Goal: Communication & Community: Answer question/provide support

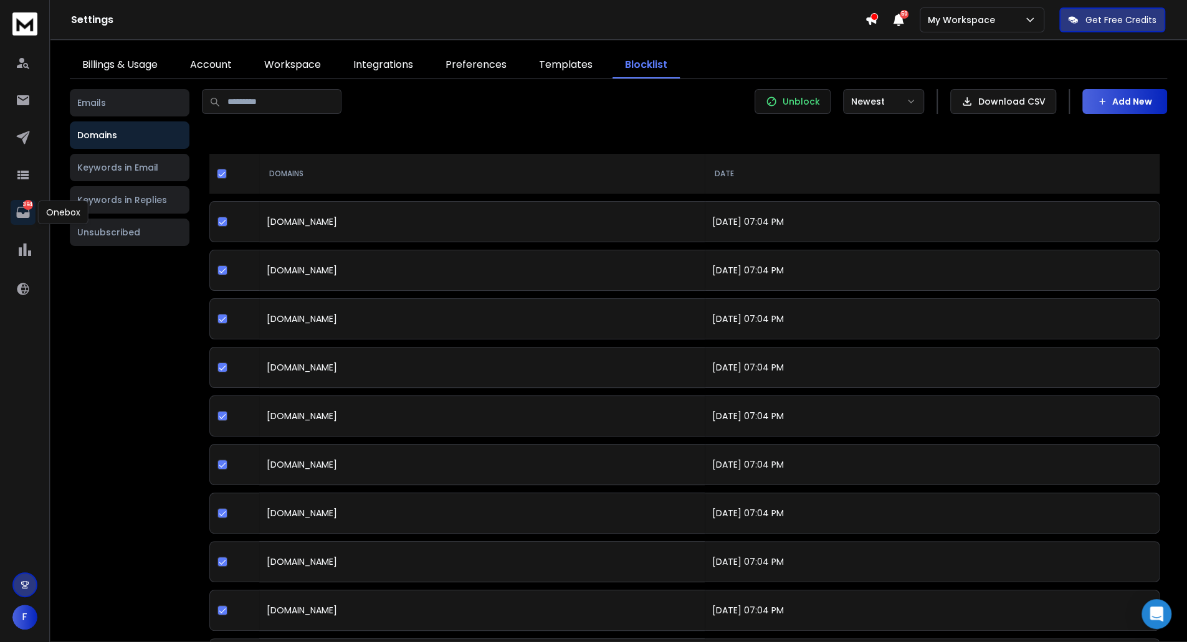
click at [26, 207] on p "394" at bounding box center [28, 205] width 10 height 10
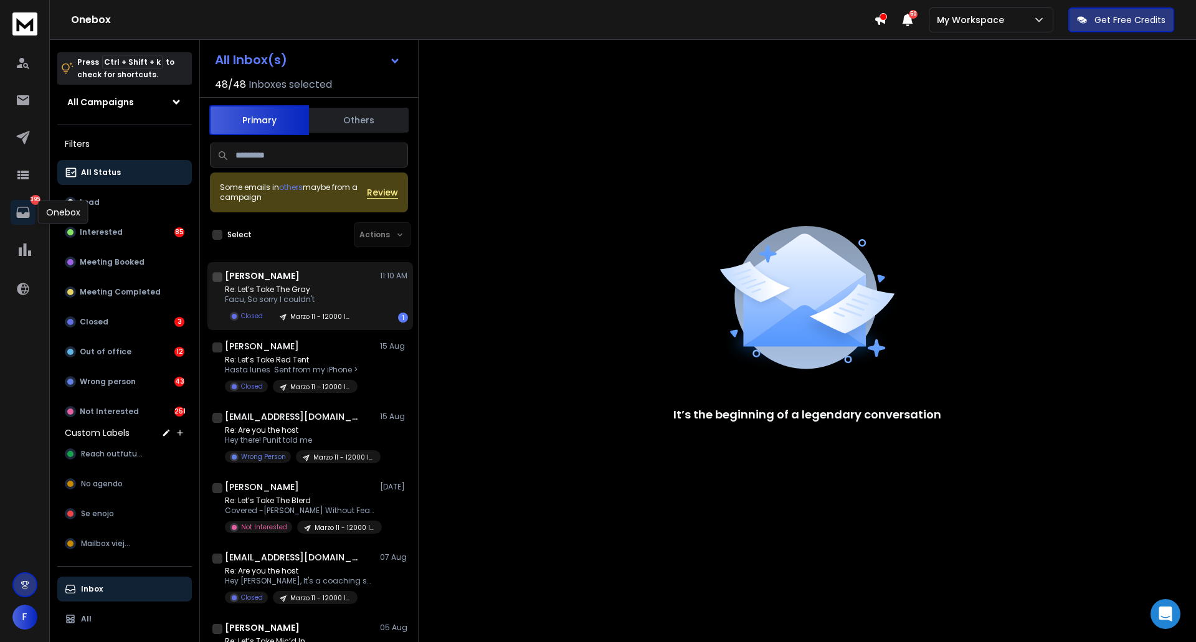
click at [277, 282] on div "[PERSON_NAME] 11:10 AM" at bounding box center [316, 276] width 183 height 12
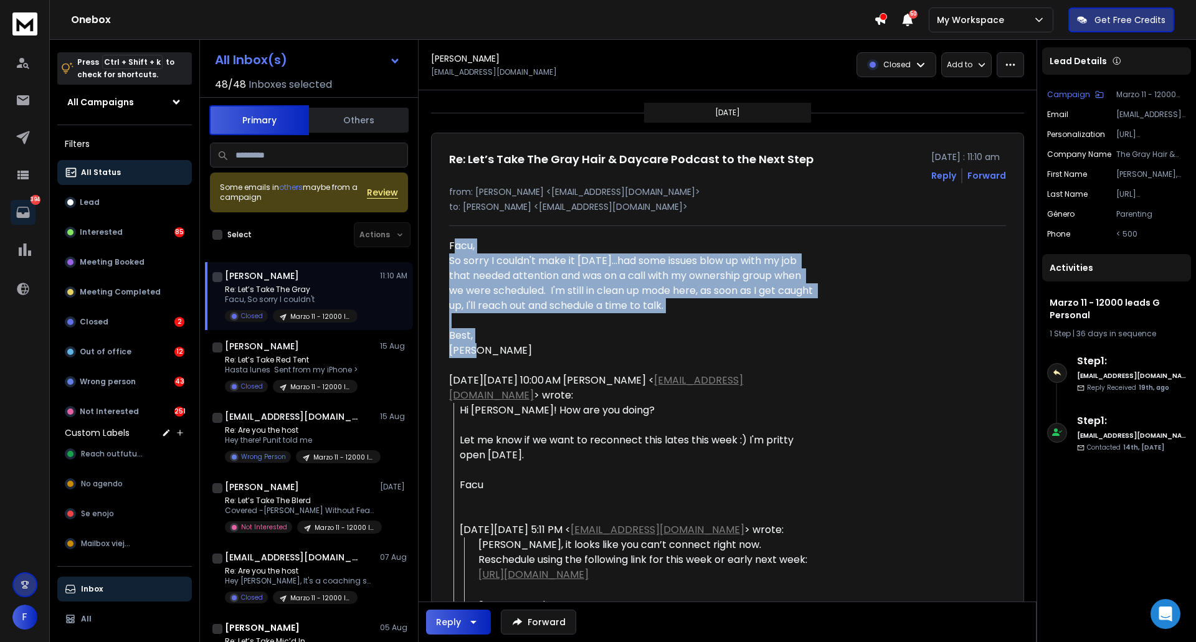
drag, startPoint x: 453, startPoint y: 251, endPoint x: 518, endPoint y: 346, distance: 114.7
click at [518, 346] on div "Facu, So sorry I couldn't make it [DATE]...had some issues blow up with my job …" at bounding box center [631, 299] width 364 height 120
click at [526, 312] on div "So sorry I couldn't make it [DATE]...had some issues blow up with my job that n…" at bounding box center [631, 284] width 364 height 60
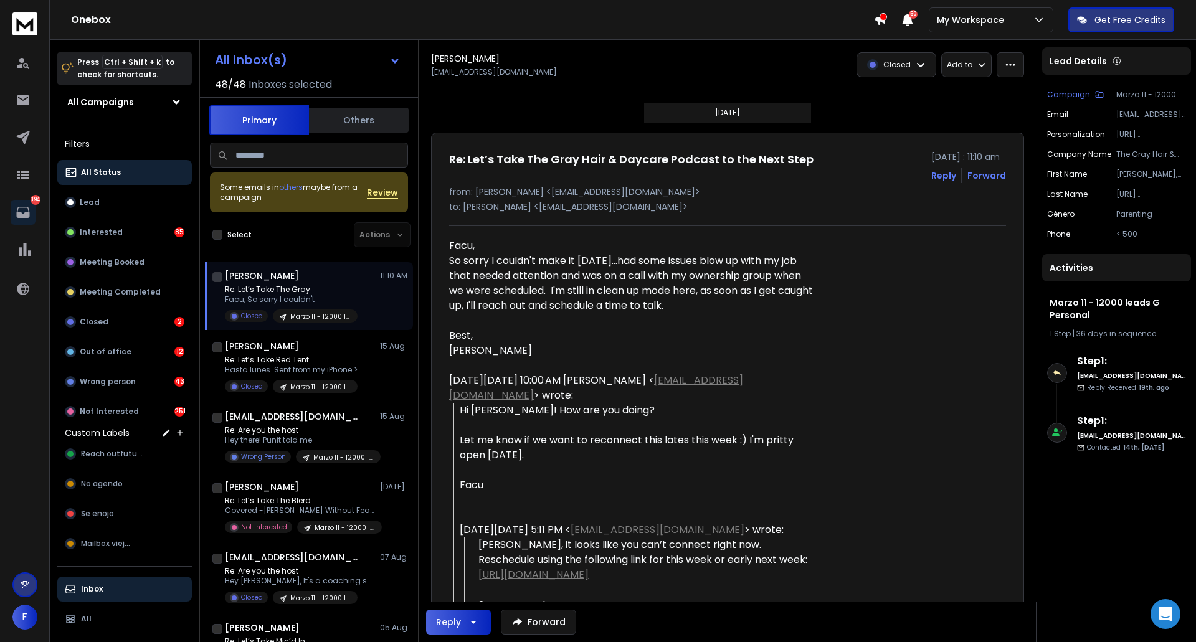
click at [449, 626] on div "Reply" at bounding box center [448, 622] width 25 height 12
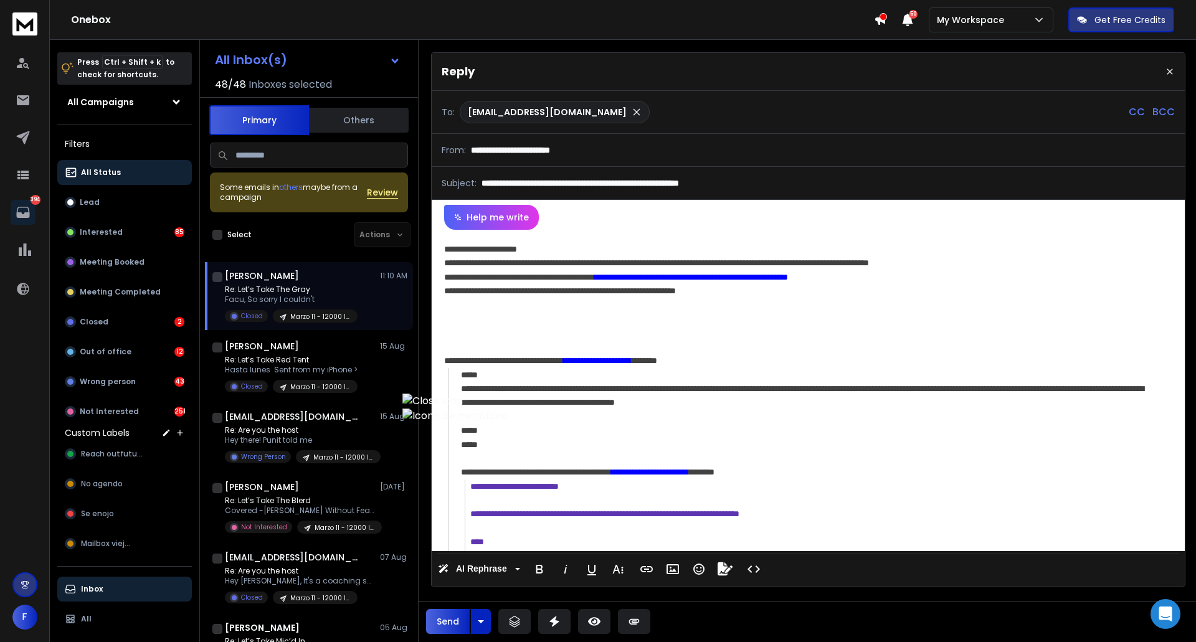
click at [578, 230] on div "**********" at bounding box center [808, 390] width 753 height 321
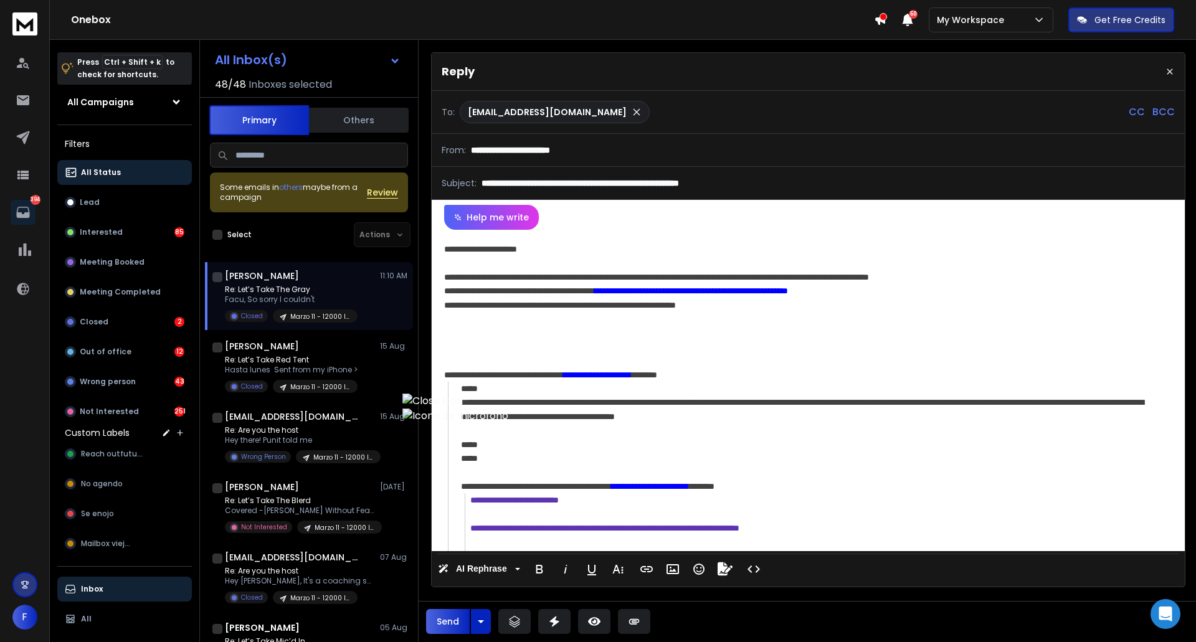
click at [468, 278] on div "**********" at bounding box center [800, 277] width 713 height 42
drag, startPoint x: 465, startPoint y: 277, endPoint x: 527, endPoint y: 277, distance: 62.3
click at [527, 277] on div "**********" at bounding box center [800, 277] width 713 height 42
click at [743, 307] on div "**********" at bounding box center [800, 319] width 713 height 42
drag, startPoint x: 734, startPoint y: 303, endPoint x: 663, endPoint y: 303, distance: 71.0
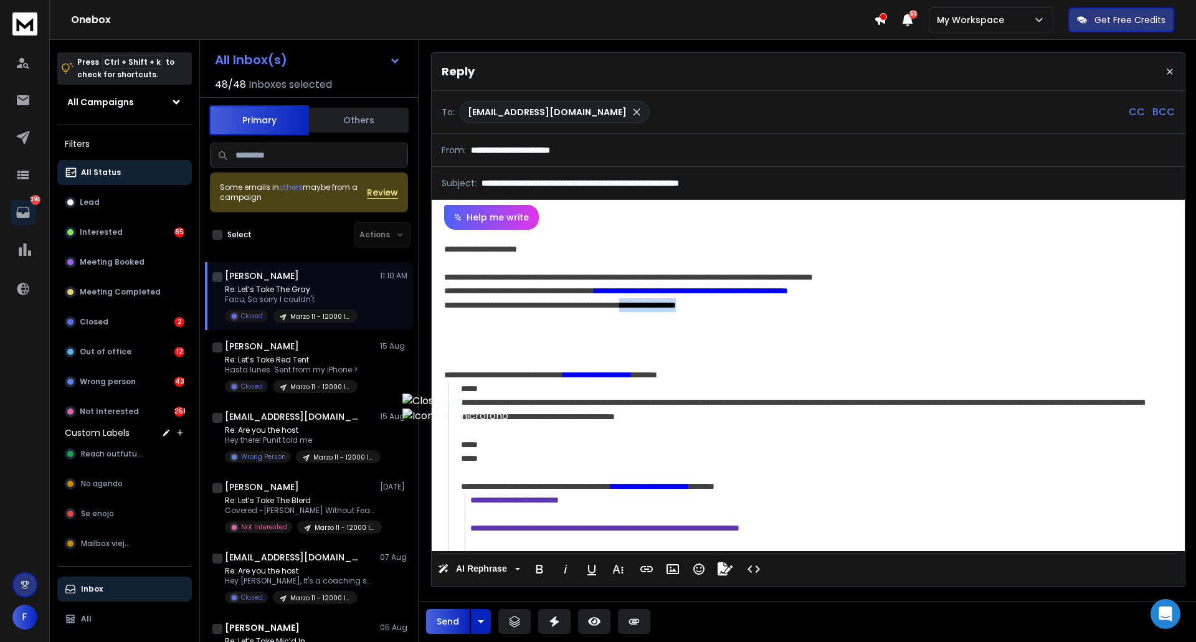
click at [663, 303] on div "**********" at bounding box center [800, 319] width 713 height 42
click at [634, 341] on div at bounding box center [808, 347] width 728 height 14
click at [630, 361] on div at bounding box center [808, 361] width 728 height 14
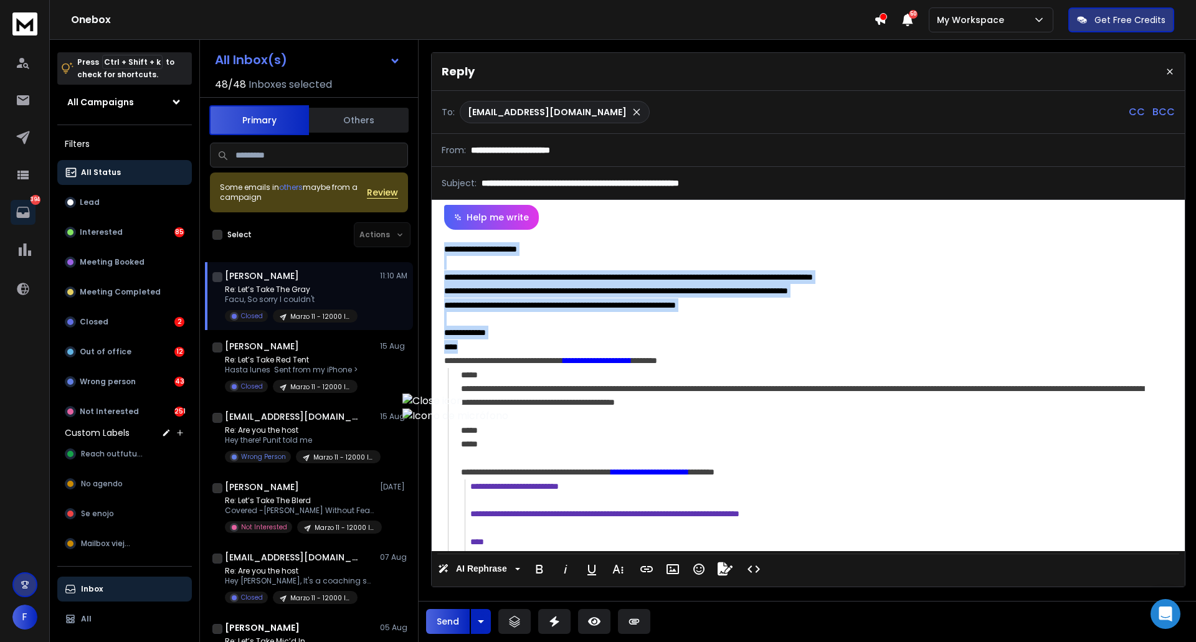
drag, startPoint x: 472, startPoint y: 346, endPoint x: 366, endPoint y: 202, distance: 178.7
click at [373, 210] on div "All Inbox(s) 48 / 48 Inboxes selected Primary Others Some emails in others mayb…" at bounding box center [698, 361] width 999 height 642
copy div "**********"
click at [554, 342] on div "**********" at bounding box center [800, 340] width 713 height 28
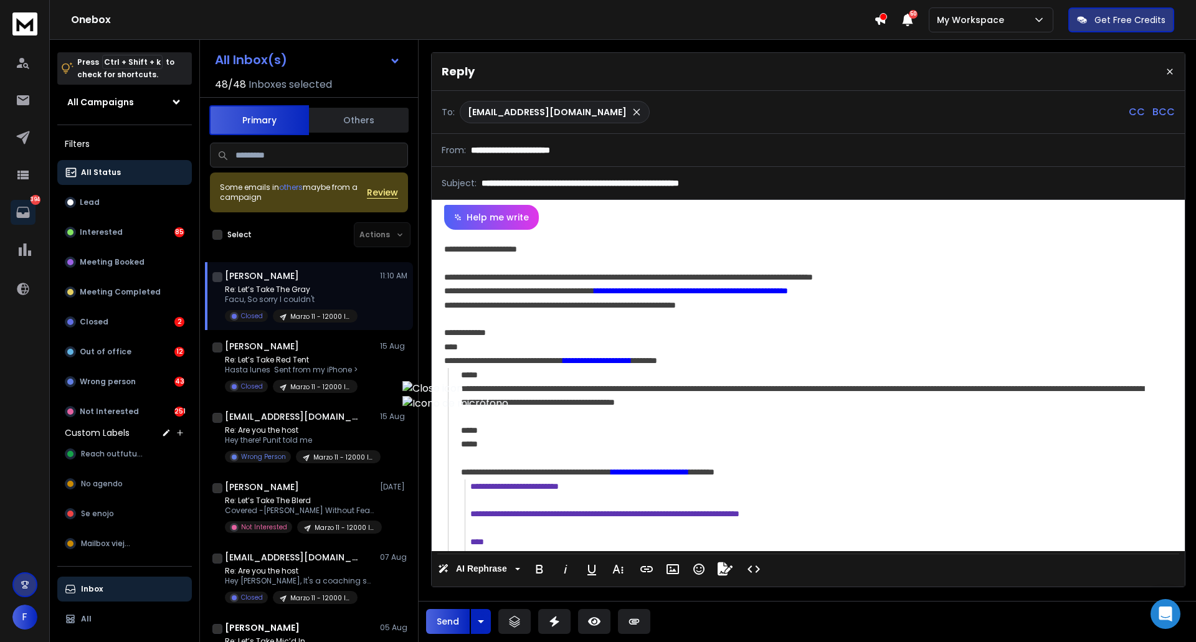
click at [456, 257] on div "**********" at bounding box center [800, 277] width 713 height 42
click at [928, 276] on div "**********" at bounding box center [800, 277] width 713 height 42
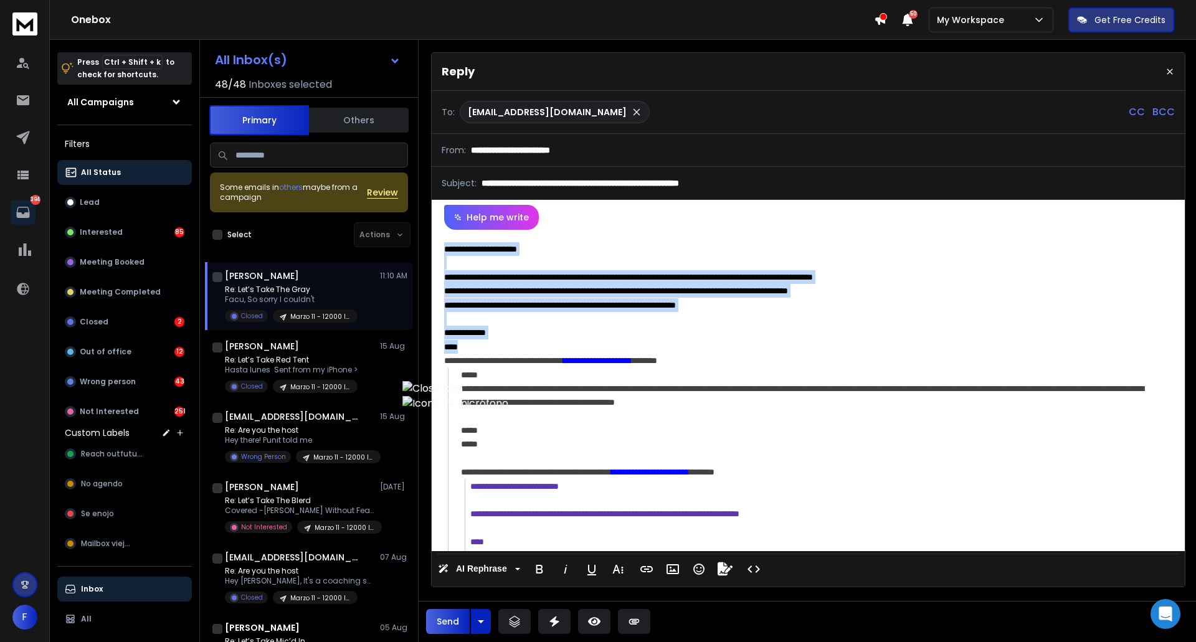
drag, startPoint x: 473, startPoint y: 348, endPoint x: 402, endPoint y: 227, distance: 140.7
click at [402, 227] on div "All Inbox(s) 48 / 48 Inboxes selected Primary Others Some emails in others mayb…" at bounding box center [698, 361] width 999 height 642
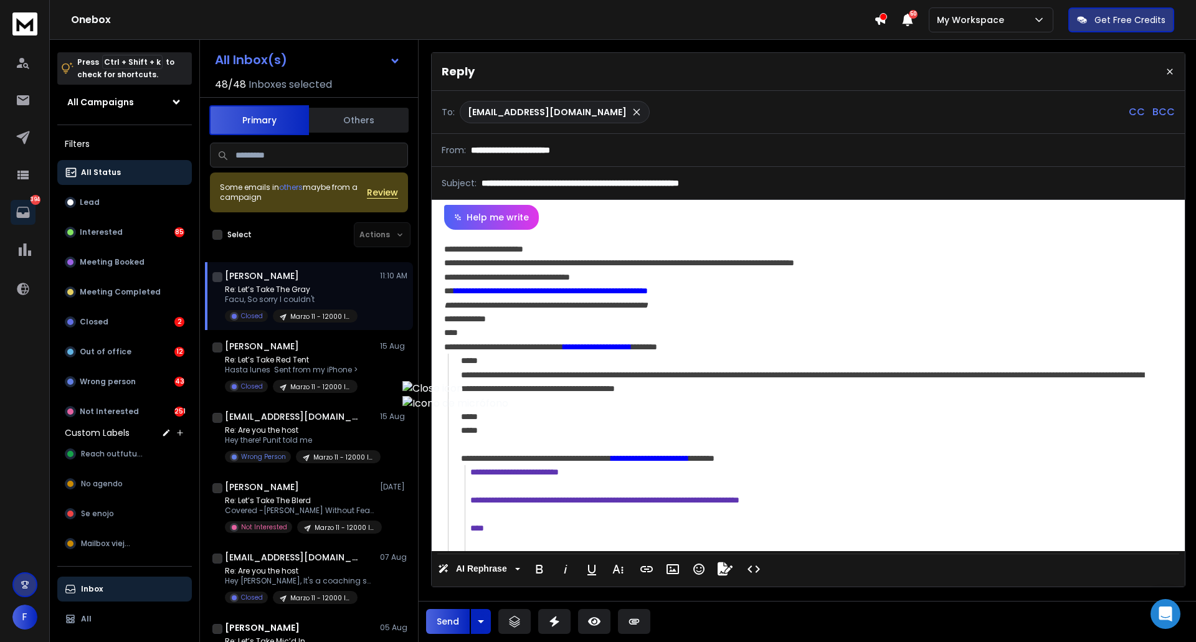
click at [581, 246] on p "**********" at bounding box center [800, 249] width 713 height 14
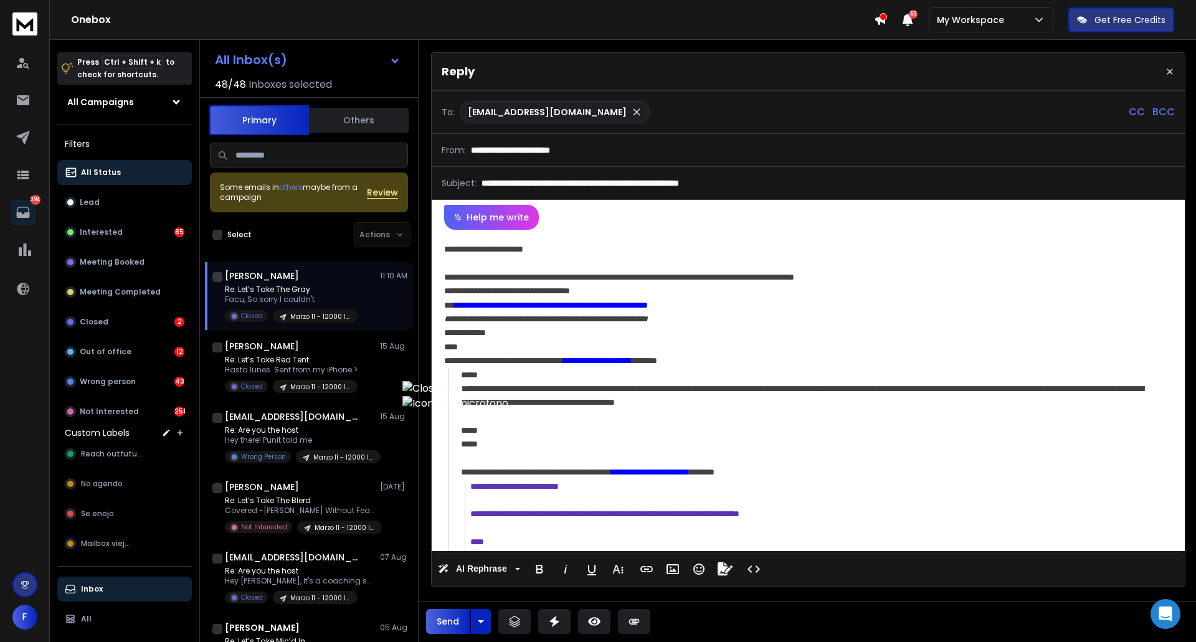
click at [927, 277] on p "**********" at bounding box center [800, 277] width 713 height 14
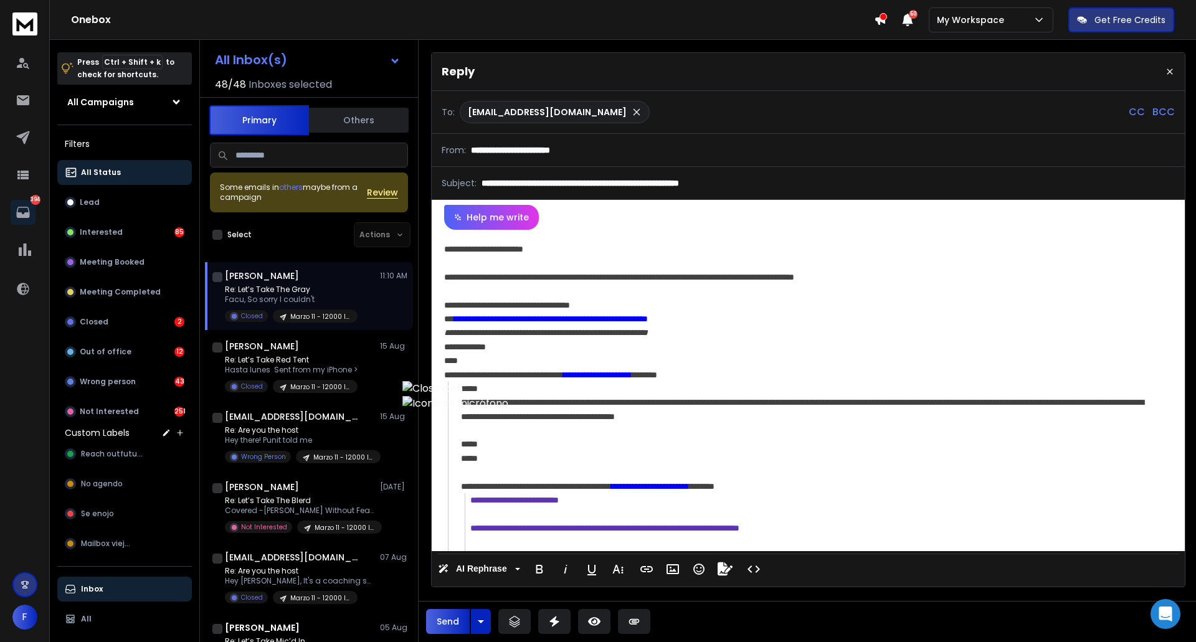
click at [810, 325] on p "**********" at bounding box center [800, 312] width 713 height 28
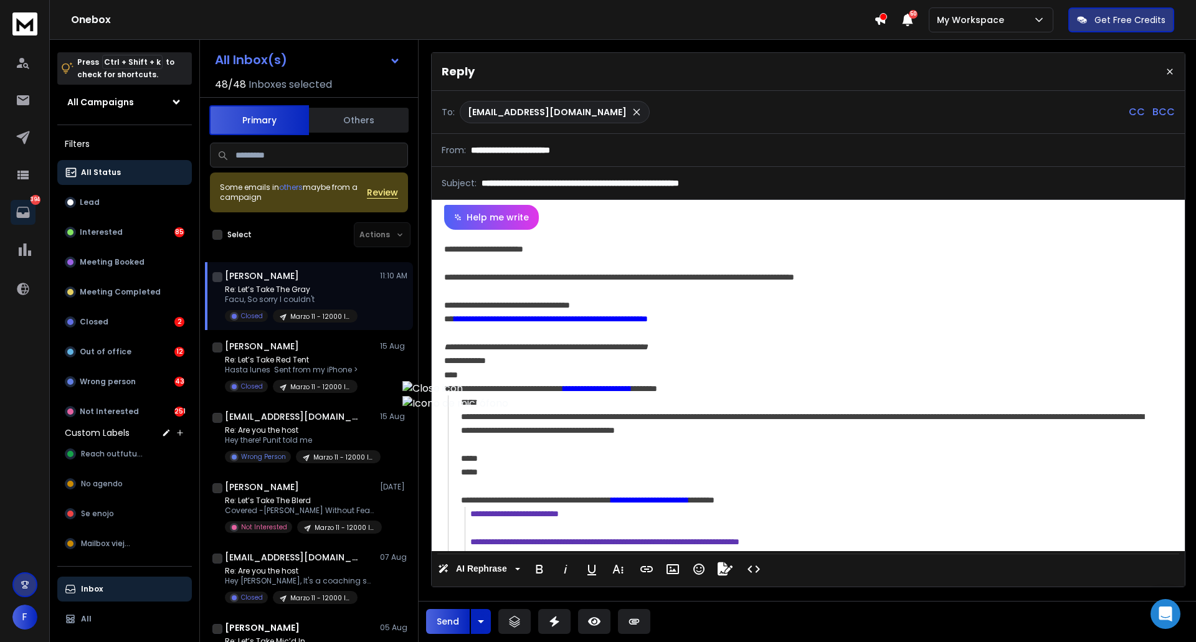
click at [796, 350] on p "**********" at bounding box center [808, 347] width 728 height 14
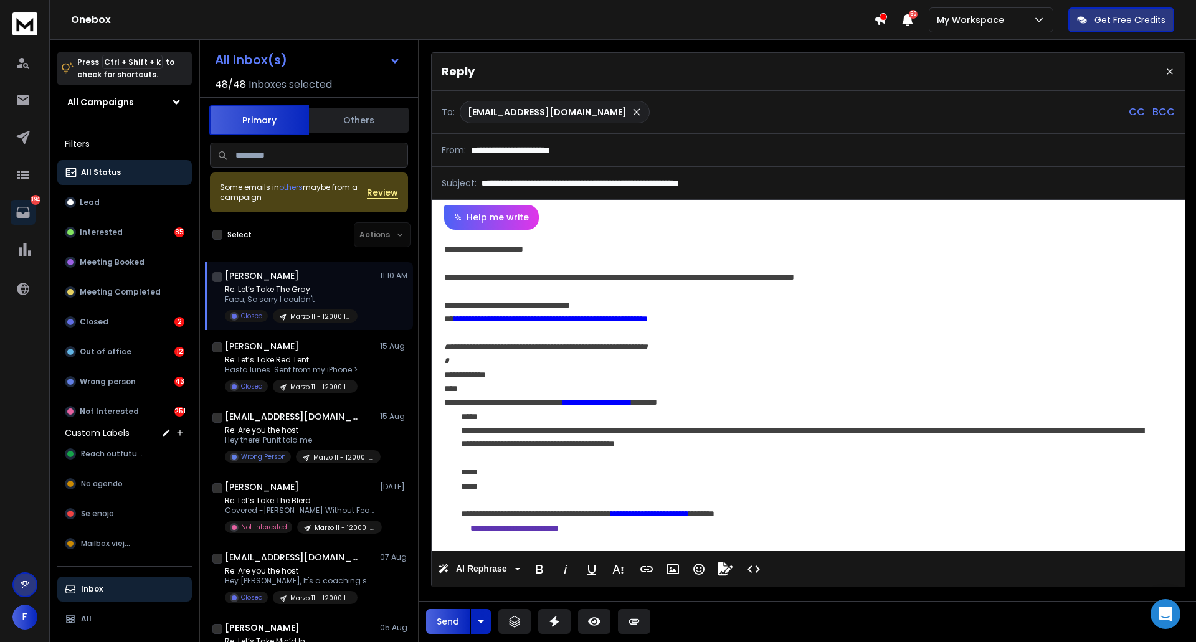
drag, startPoint x: 454, startPoint y: 620, endPoint x: 527, endPoint y: 493, distance: 146.8
click at [454, 619] on button "Send" at bounding box center [448, 621] width 44 height 25
click at [440, 630] on div "Send" at bounding box center [466, 621] width 81 height 25
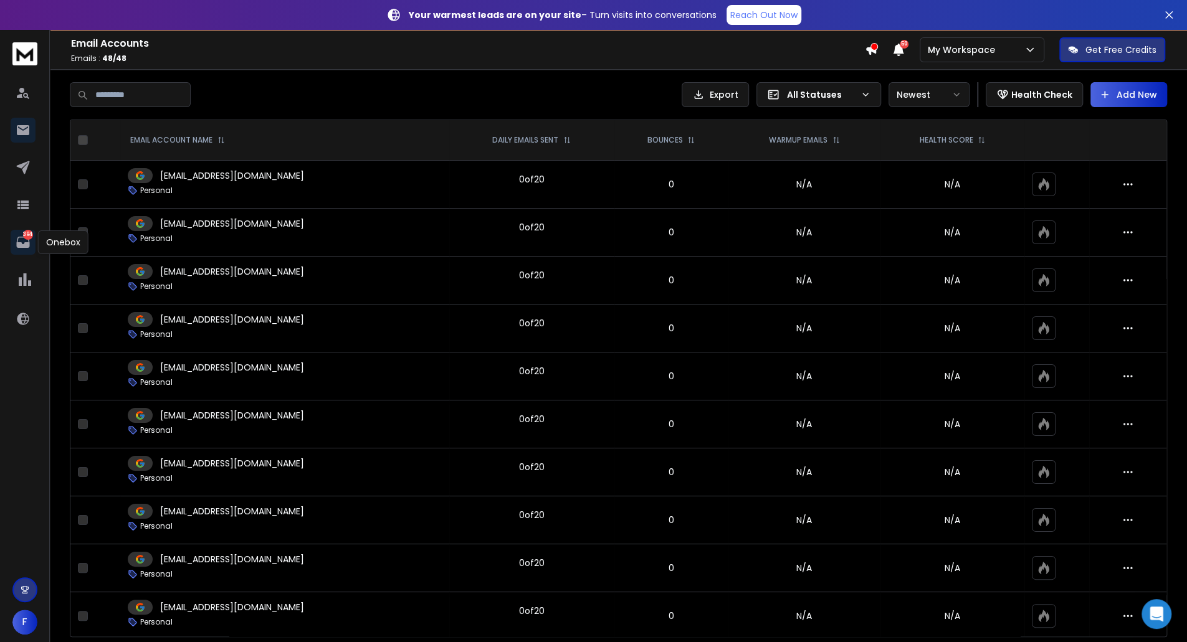
click at [27, 245] on icon at bounding box center [22, 242] width 13 height 11
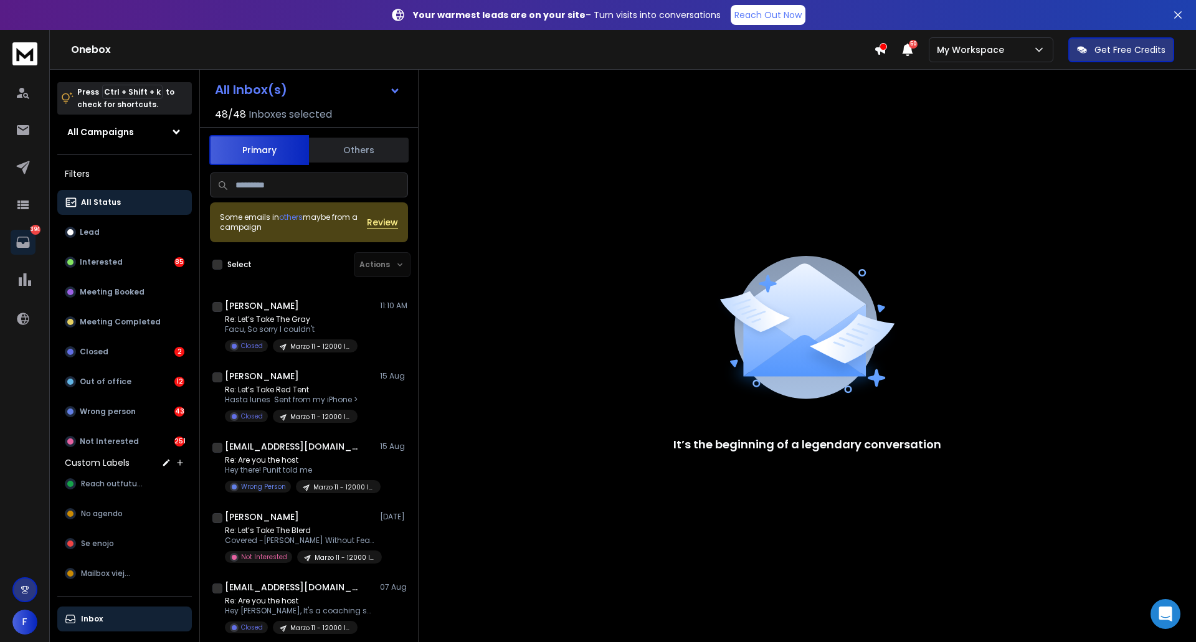
scroll to position [436, 0]
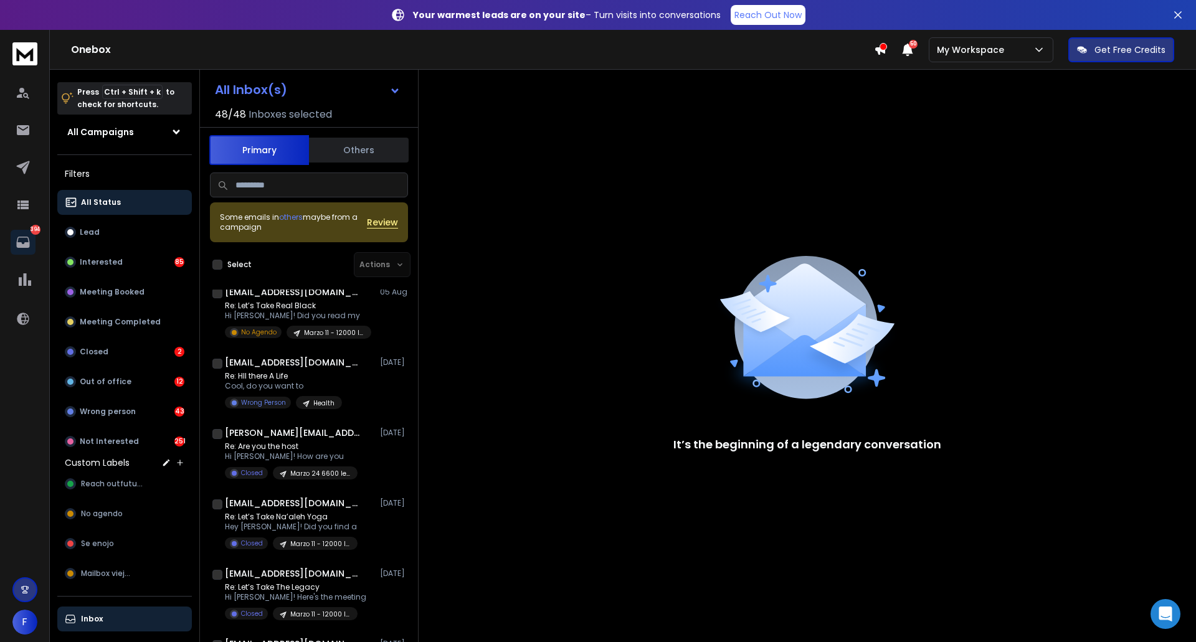
click at [115, 246] on div "All Status Lead Interested 85 Meeting Booked Meeting Completed Closed 2 Out of …" at bounding box center [124, 322] width 135 height 264
click at [121, 262] on button "Interested 85" at bounding box center [124, 262] width 135 height 25
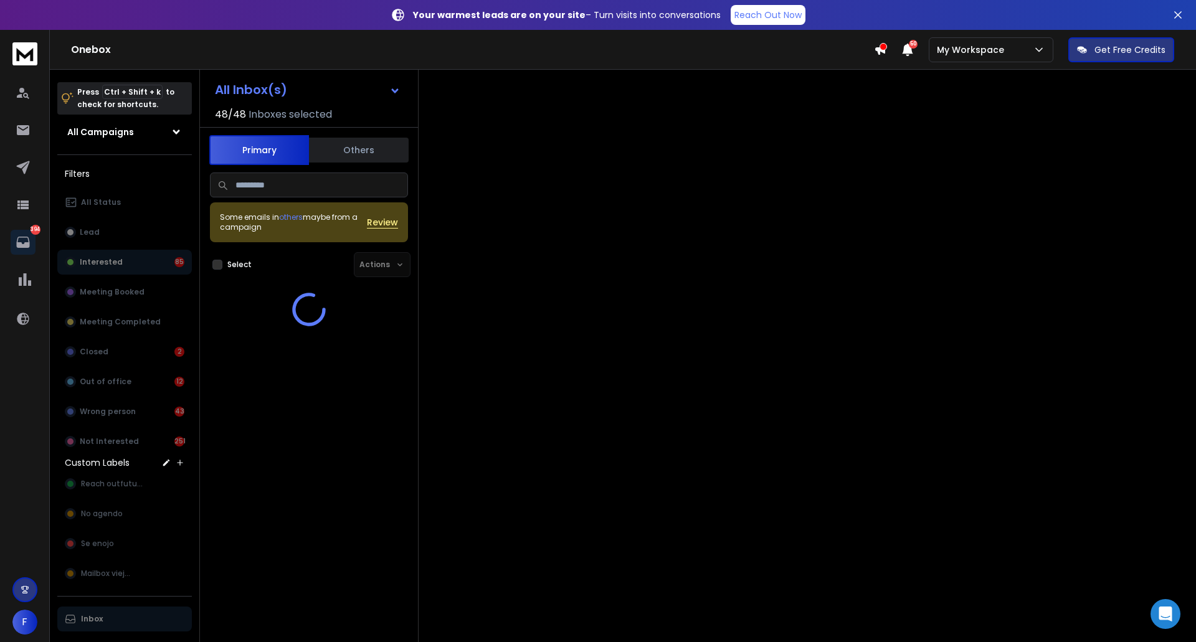
scroll to position [0, 0]
click at [341, 396] on div at bounding box center [309, 374] width 218 height 169
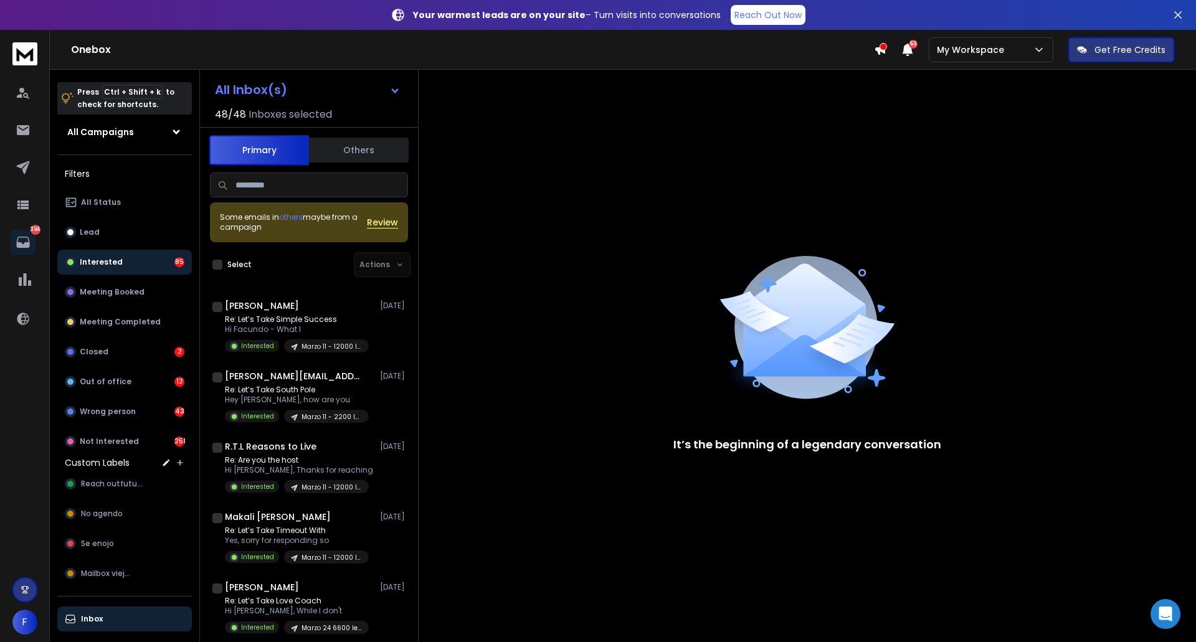
click at [116, 531] on div "Reach outfuture No agendo Se enojo Mailbox viejos" at bounding box center [124, 529] width 135 height 115
click at [111, 518] on div "No agendo" at bounding box center [95, 513] width 60 height 11
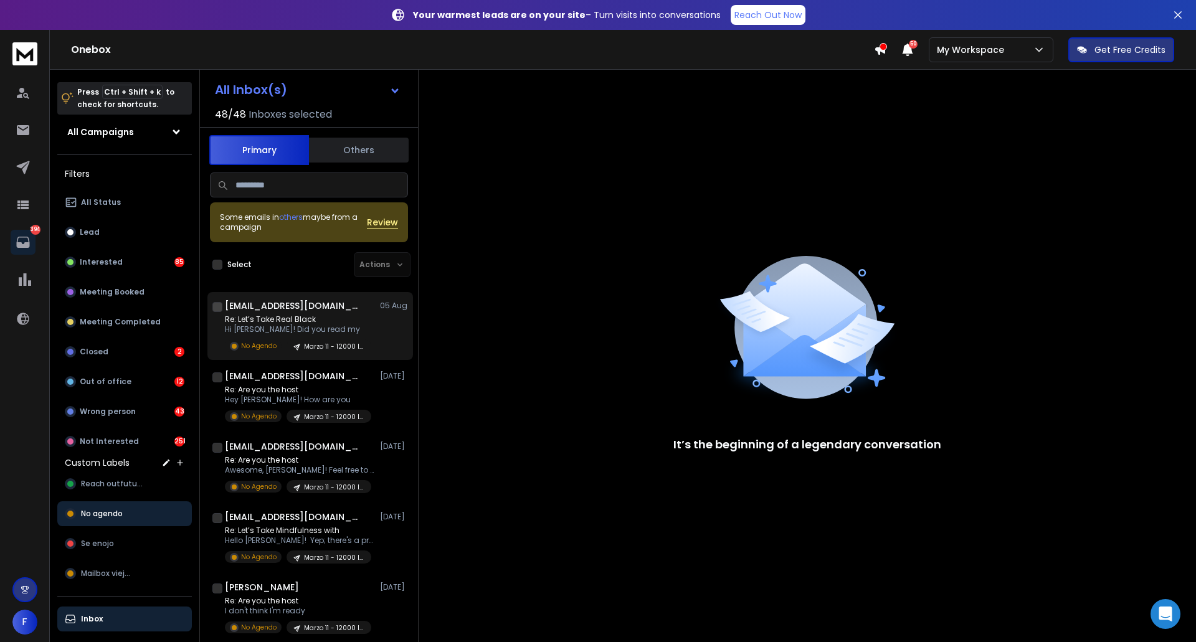
click at [378, 348] on div "Re: Let’s Take Real Black Hi Raqiyah! Did you read my No Agendo Marzo 11 - 1200…" at bounding box center [316, 334] width 183 height 38
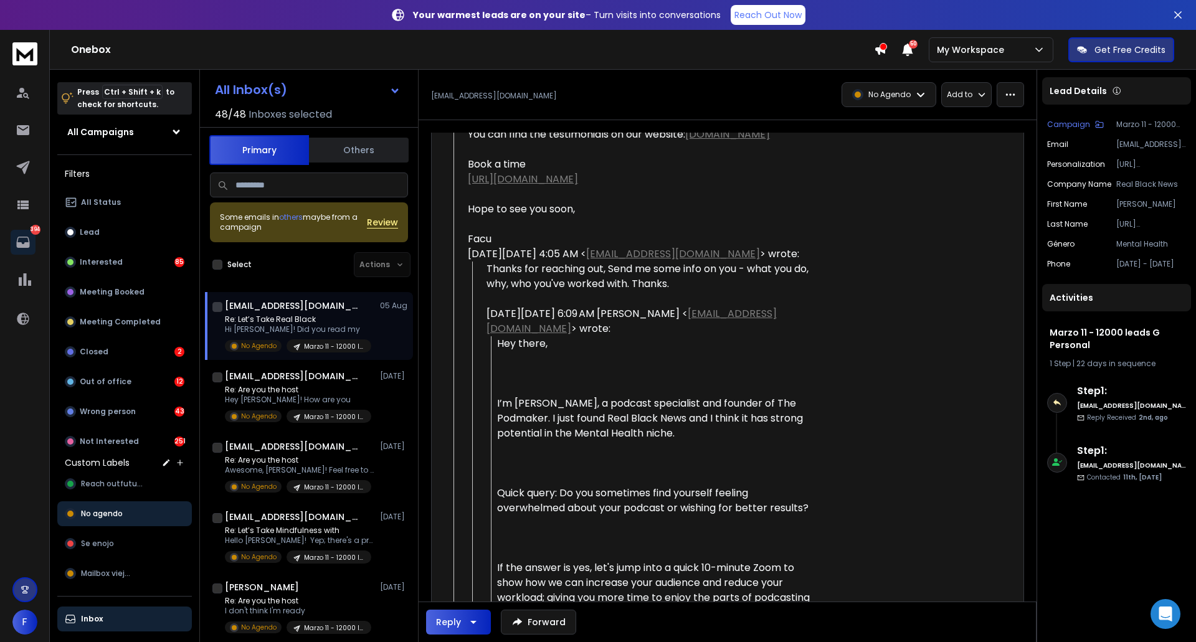
scroll to position [309, 0]
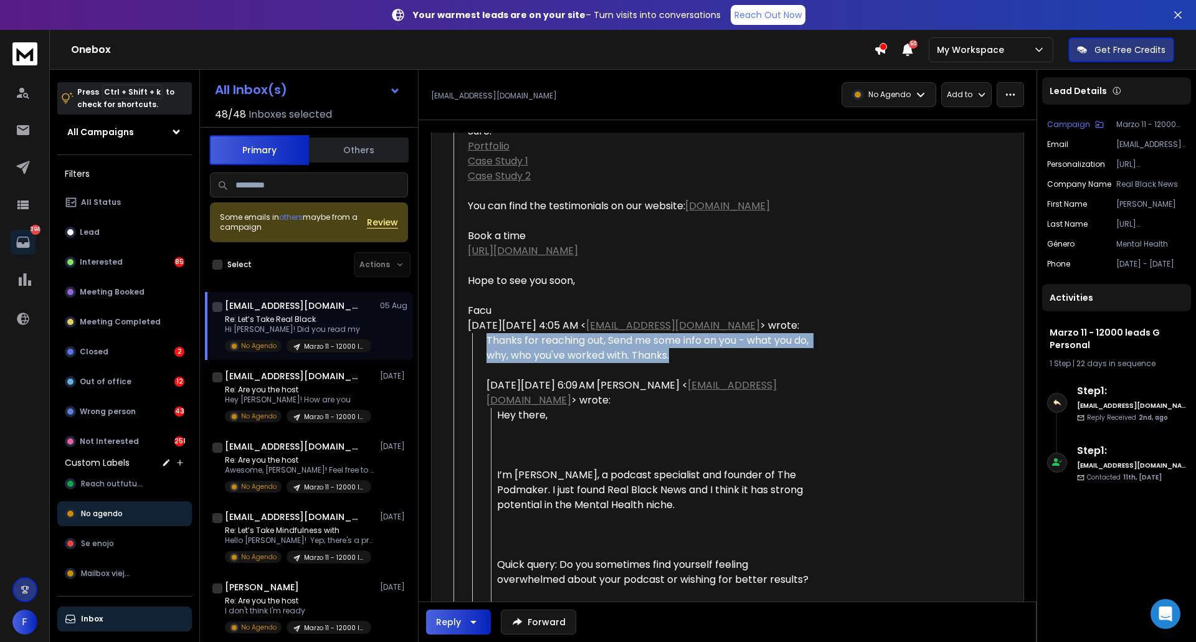
drag, startPoint x: 485, startPoint y: 361, endPoint x: 801, endPoint y: 373, distance: 315.4
click at [801, 363] on div "Thanks for reaching out, Send me some info on you - what you do, why, who you'v…" at bounding box center [650, 348] width 326 height 30
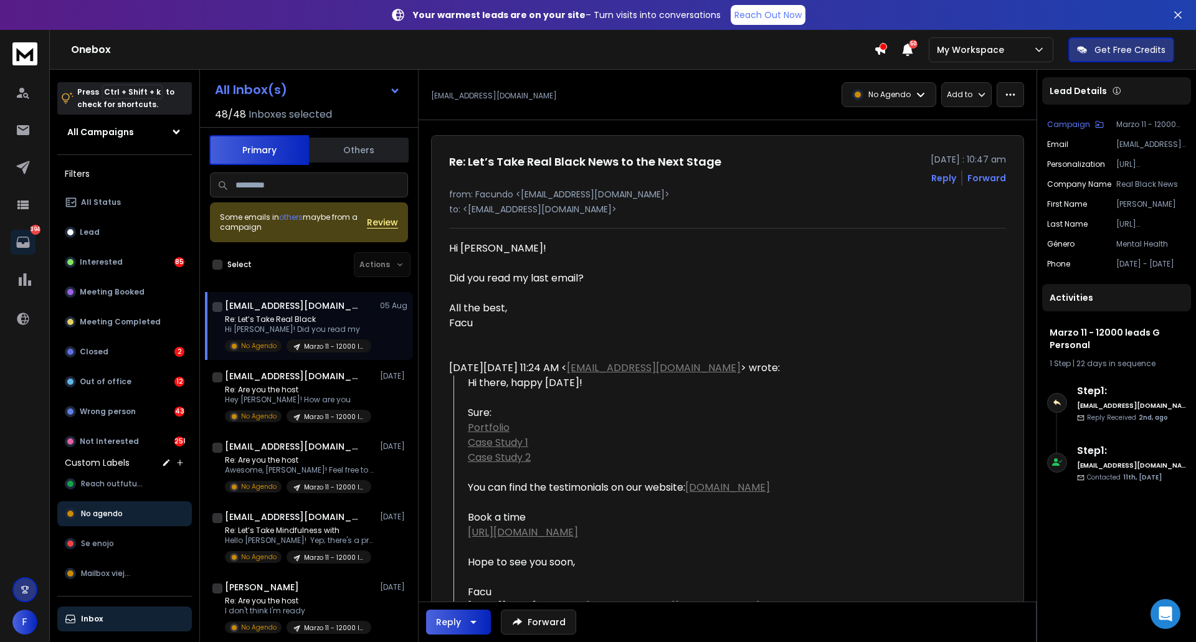
scroll to position [0, 0]
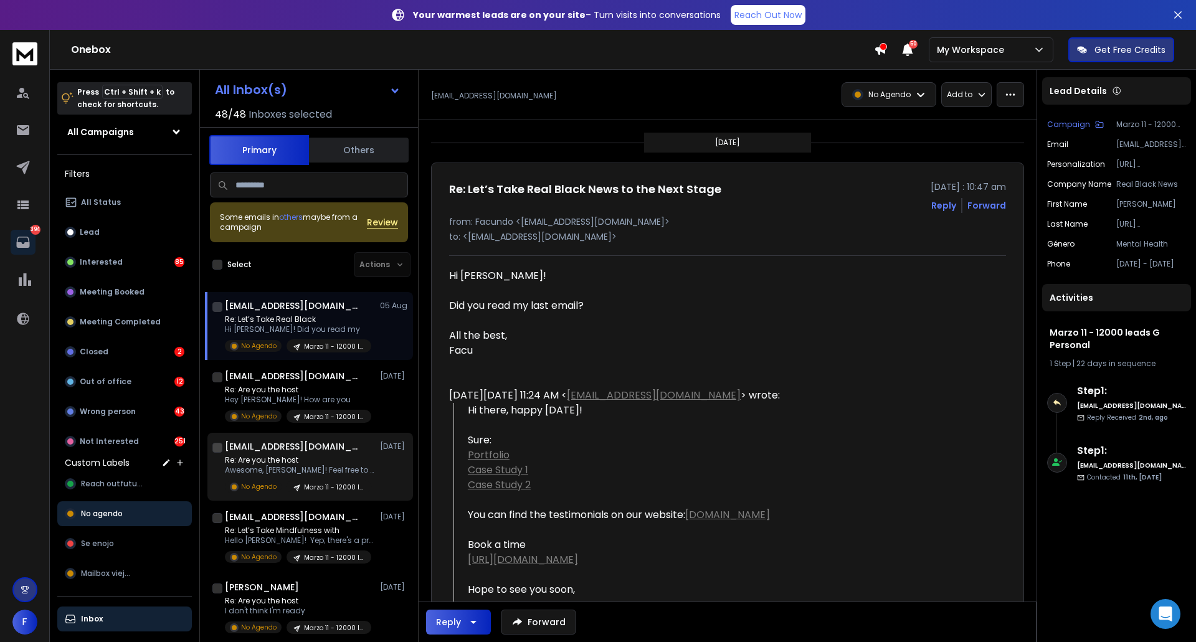
click at [313, 457] on p "Re: Are you the host" at bounding box center [300, 460] width 150 height 10
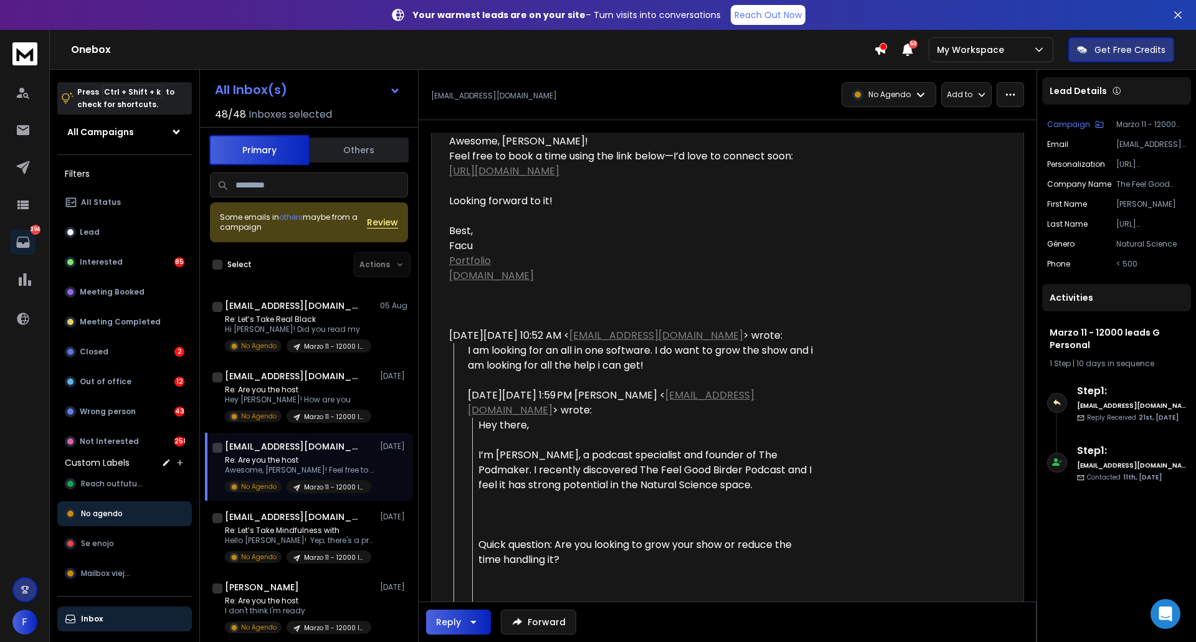
scroll to position [62, 0]
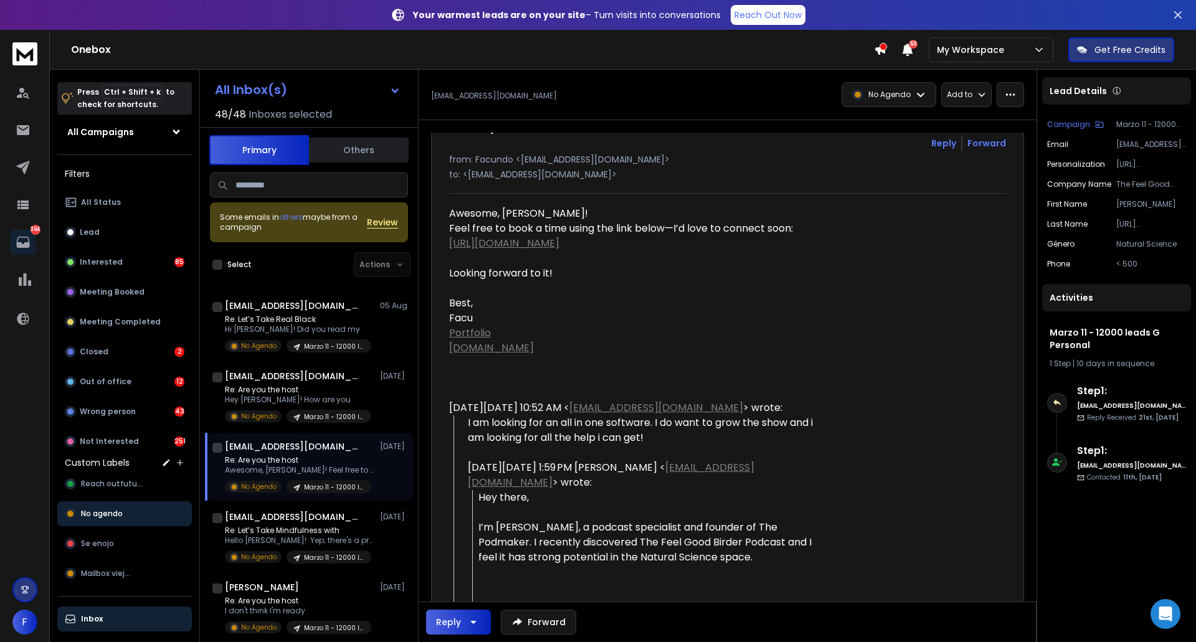
drag, startPoint x: 708, startPoint y: 440, endPoint x: 455, endPoint y: 428, distance: 252.6
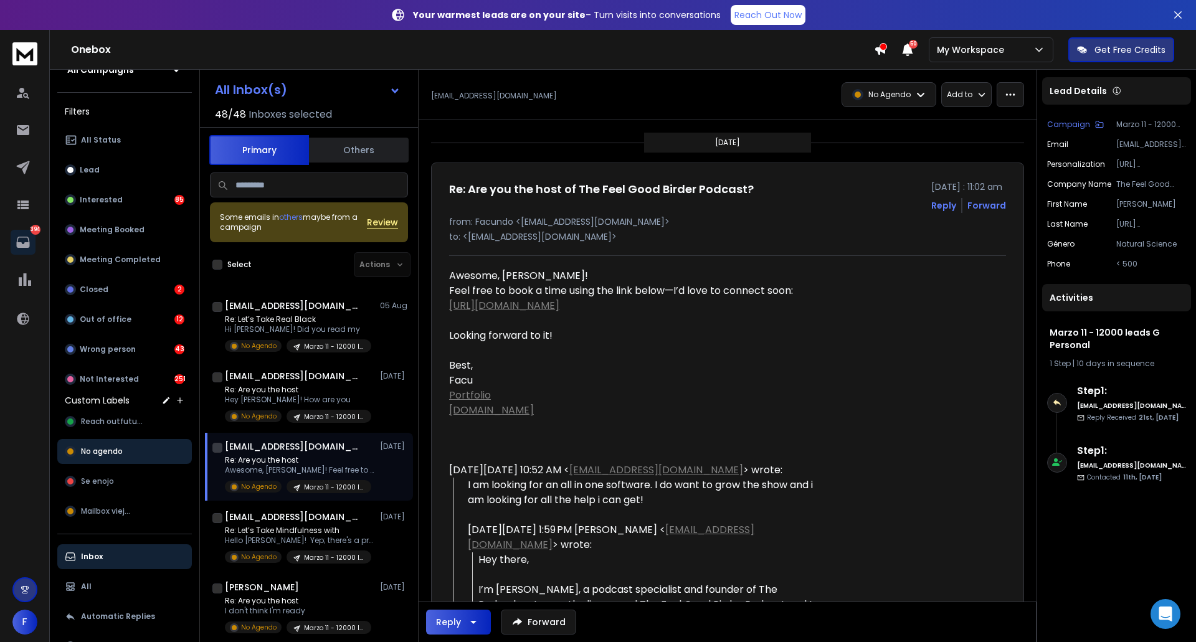
drag, startPoint x: 420, startPoint y: 321, endPoint x: 420, endPoint y: 314, distance: 7.5
click at [420, 315] on div "29 days ago Re: Are you the host of The Feel Good Birder Podcast? 21 July 2025 …" at bounding box center [728, 648] width 618 height 1031
click at [105, 520] on button "Mailbox viejos" at bounding box center [124, 511] width 135 height 25
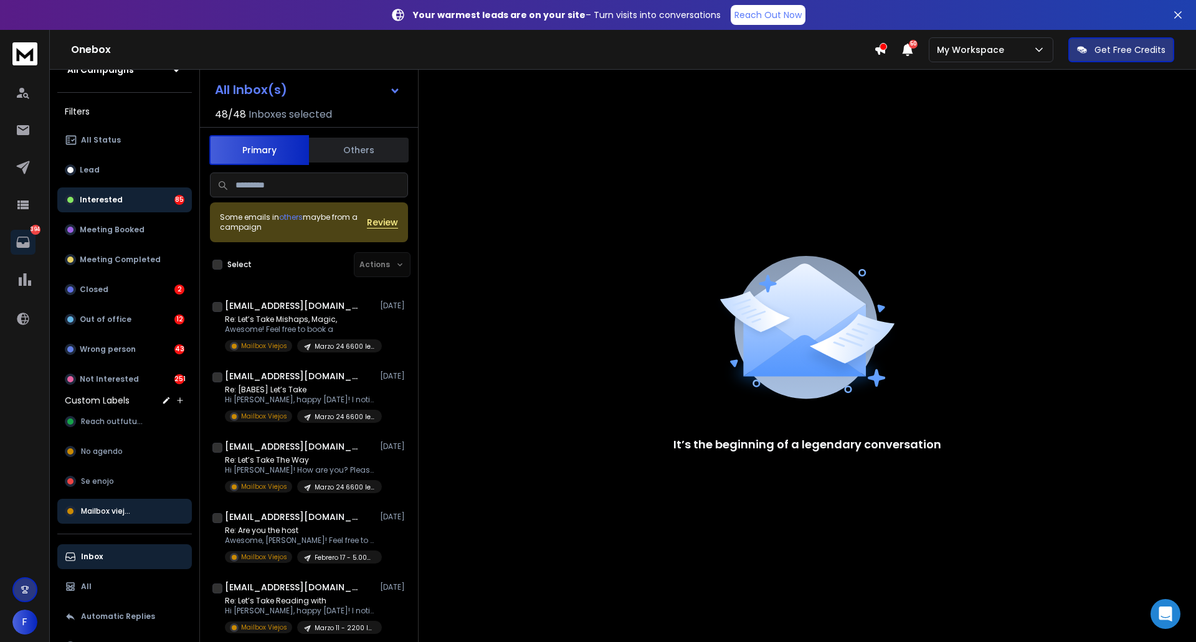
click at [135, 195] on button "Interested 85" at bounding box center [124, 200] width 135 height 25
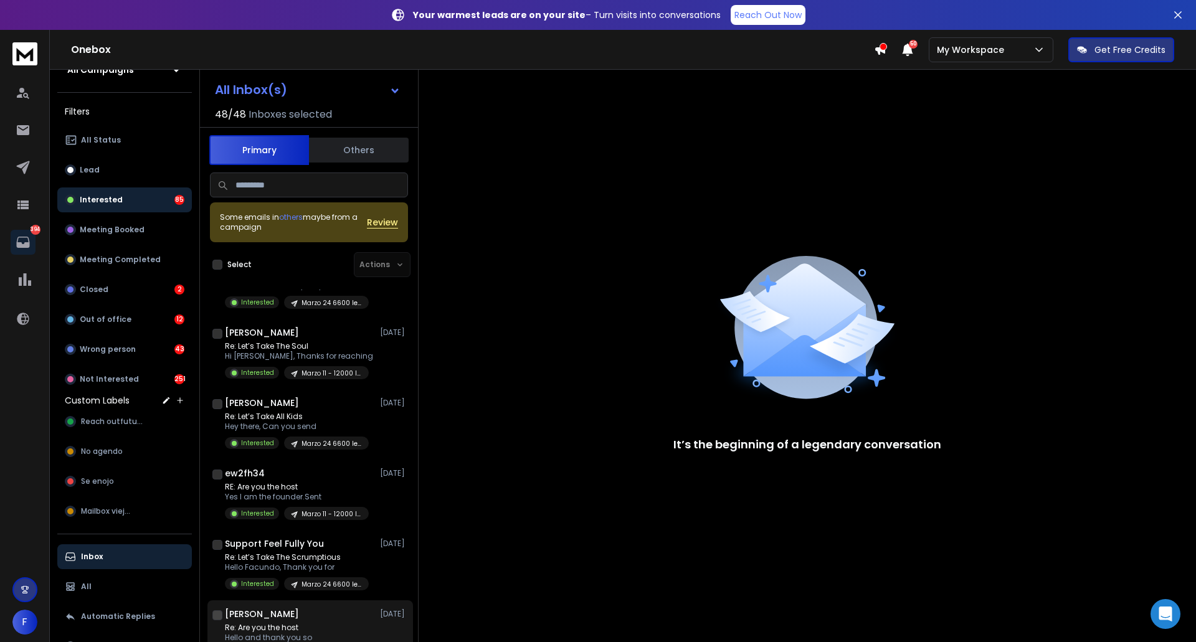
scroll to position [810, 0]
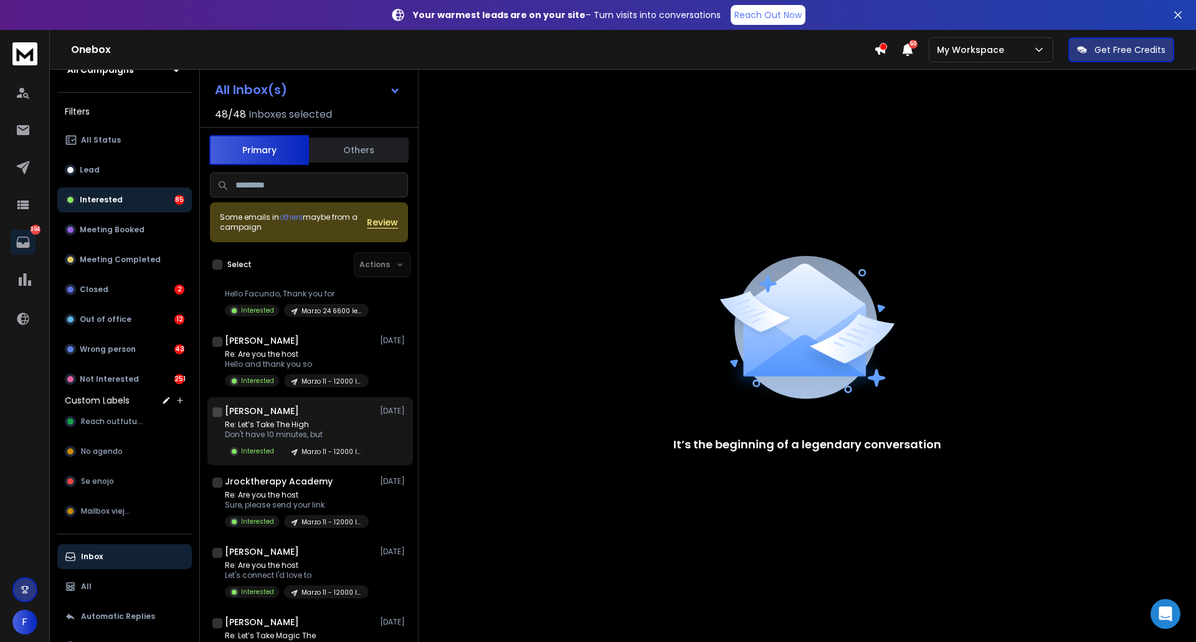
click at [343, 421] on p "Re: Let’s Take The High" at bounding box center [297, 425] width 144 height 10
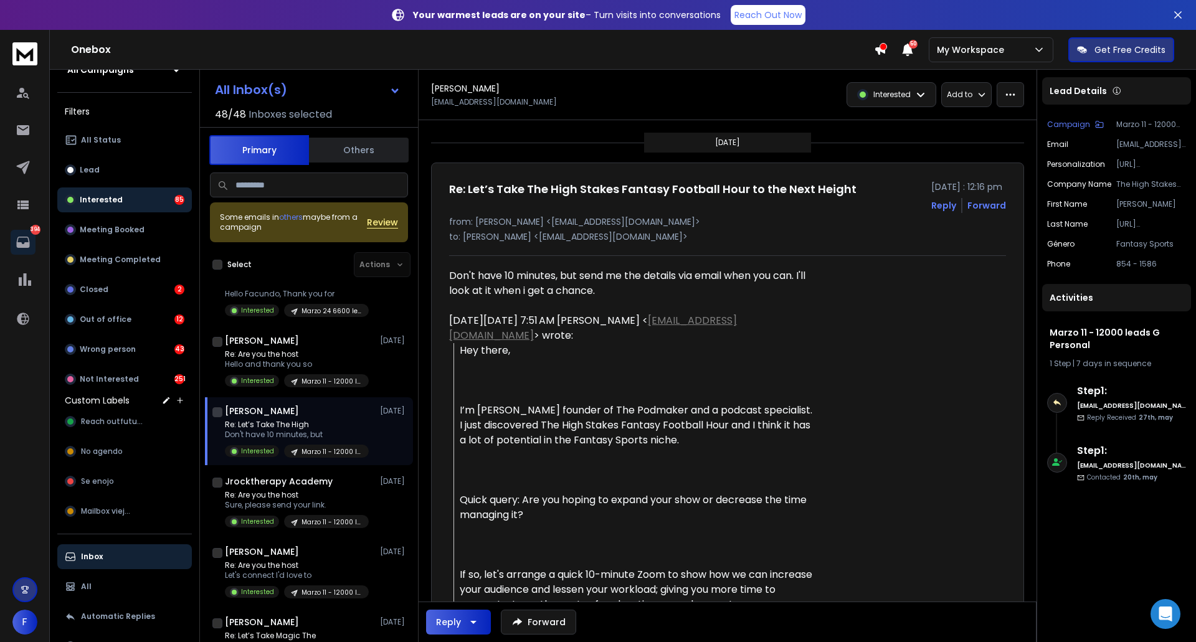
click at [102, 449] on span "No agendo" at bounding box center [102, 452] width 42 height 10
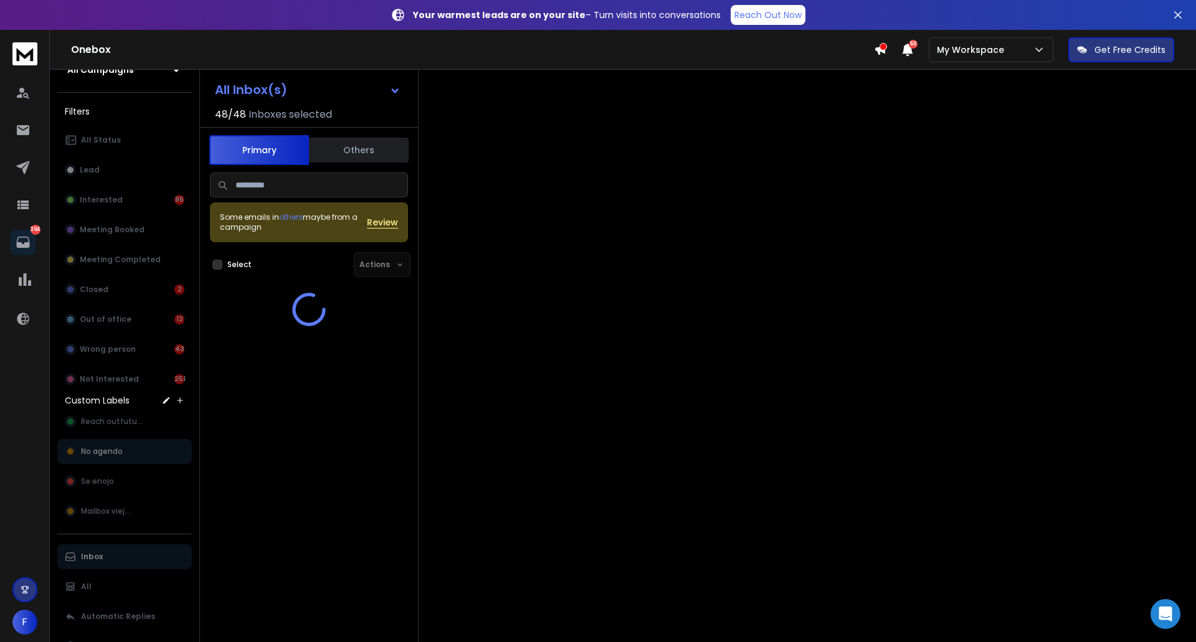
scroll to position [0, 0]
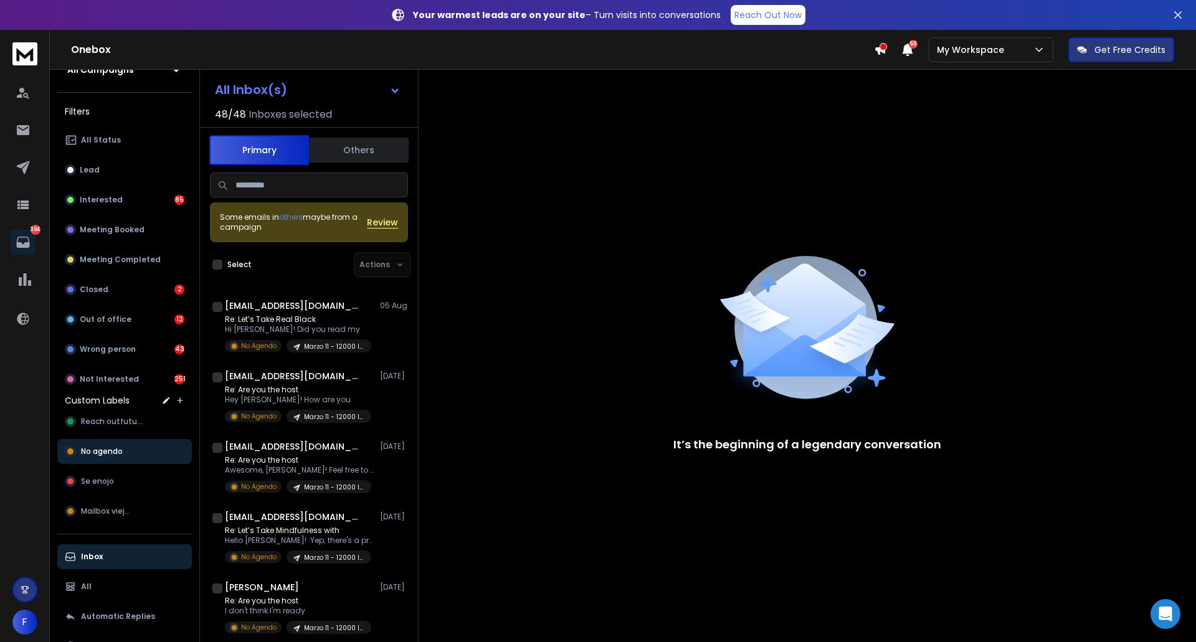
click at [104, 425] on span "Reach outfuture" at bounding box center [112, 422] width 63 height 10
click at [104, 425] on div "Reach outfuture No agendo Se enojo Mailbox viejos" at bounding box center [124, 466] width 135 height 115
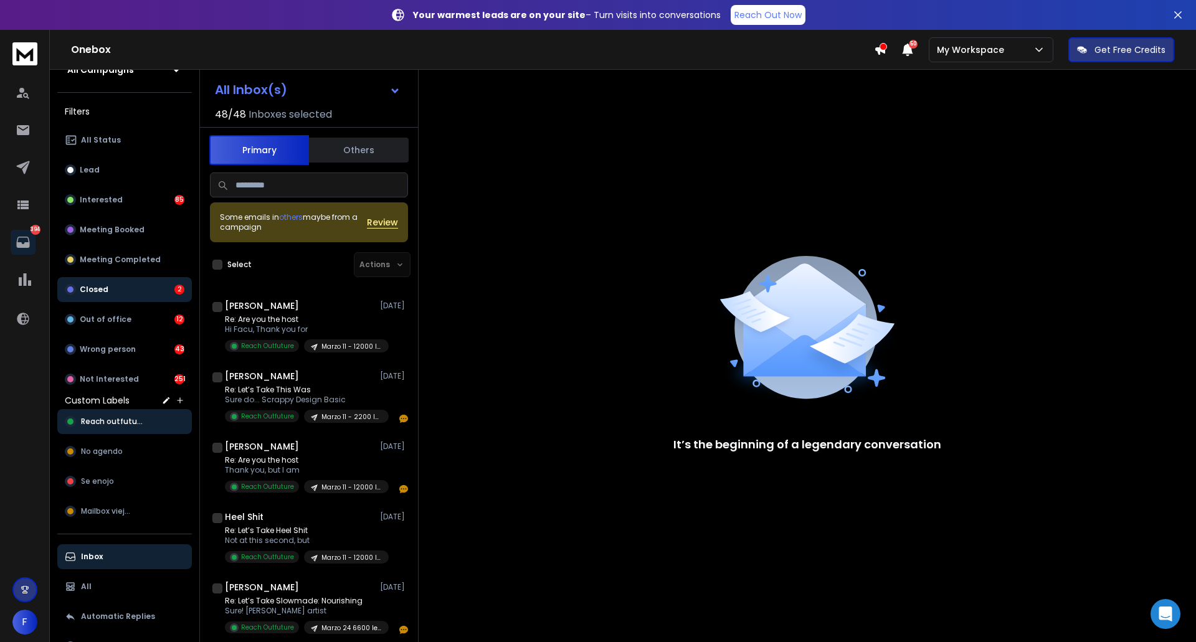
click at [120, 296] on button "Closed 2" at bounding box center [124, 289] width 135 height 25
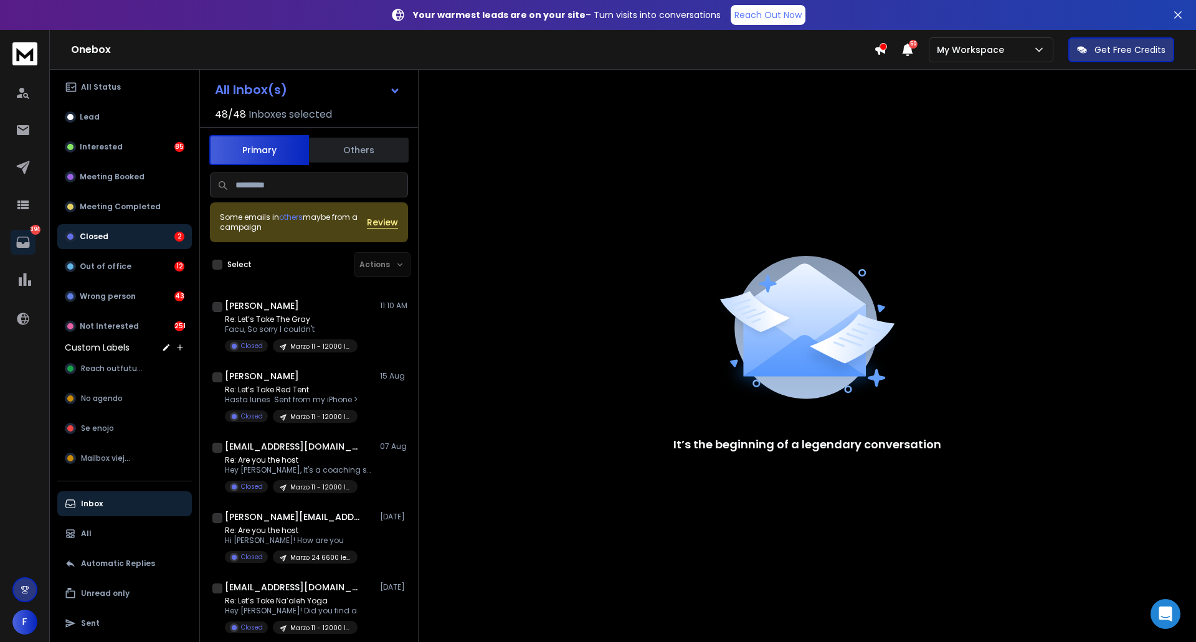
scroll to position [158, 0]
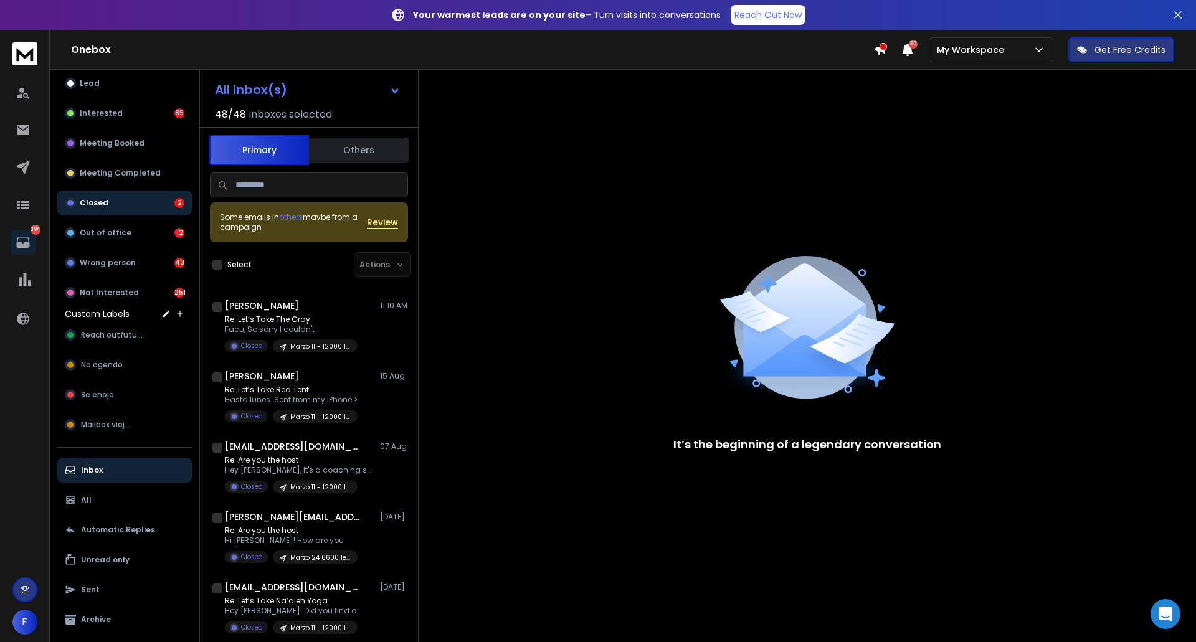
click at [97, 361] on button "No agendo" at bounding box center [124, 365] width 135 height 25
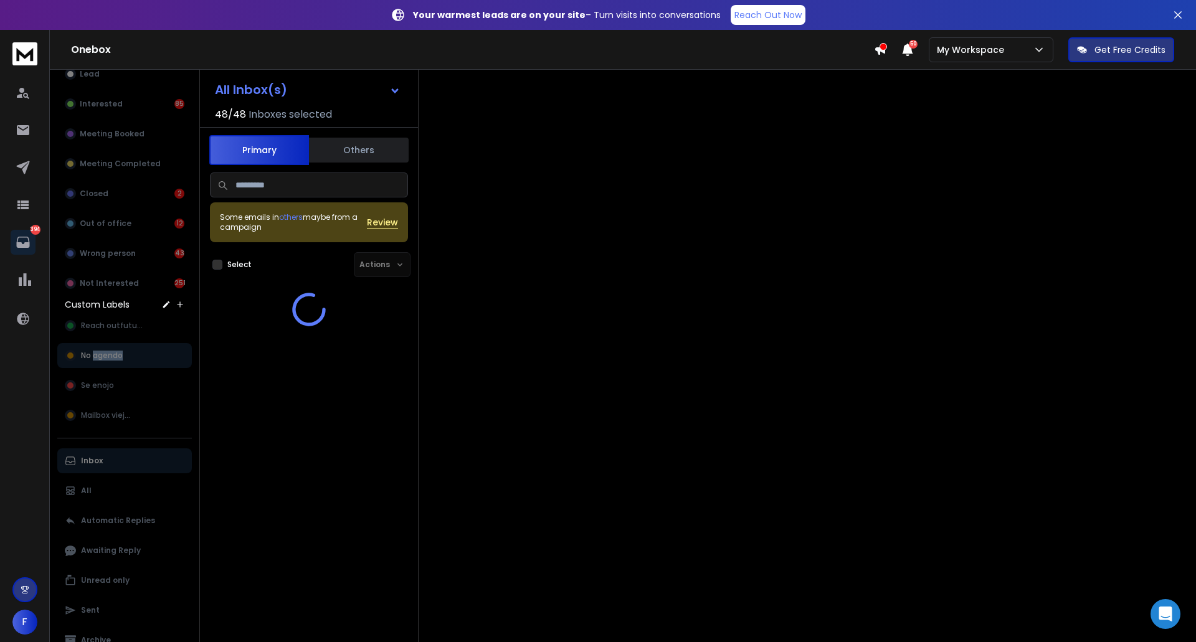
click at [97, 361] on div "Reach outfuture No agendo Se enojo Mailbox viejos" at bounding box center [124, 370] width 135 height 115
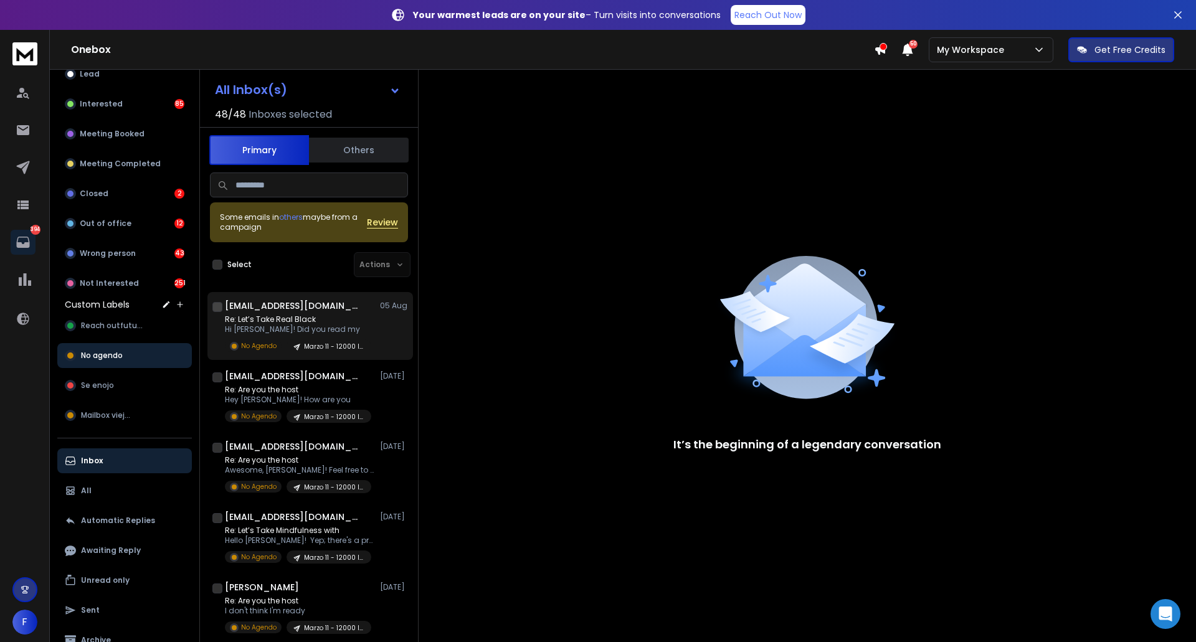
click at [295, 307] on h1 "[EMAIL_ADDRESS][DOMAIN_NAME]" at bounding box center [293, 306] width 137 height 12
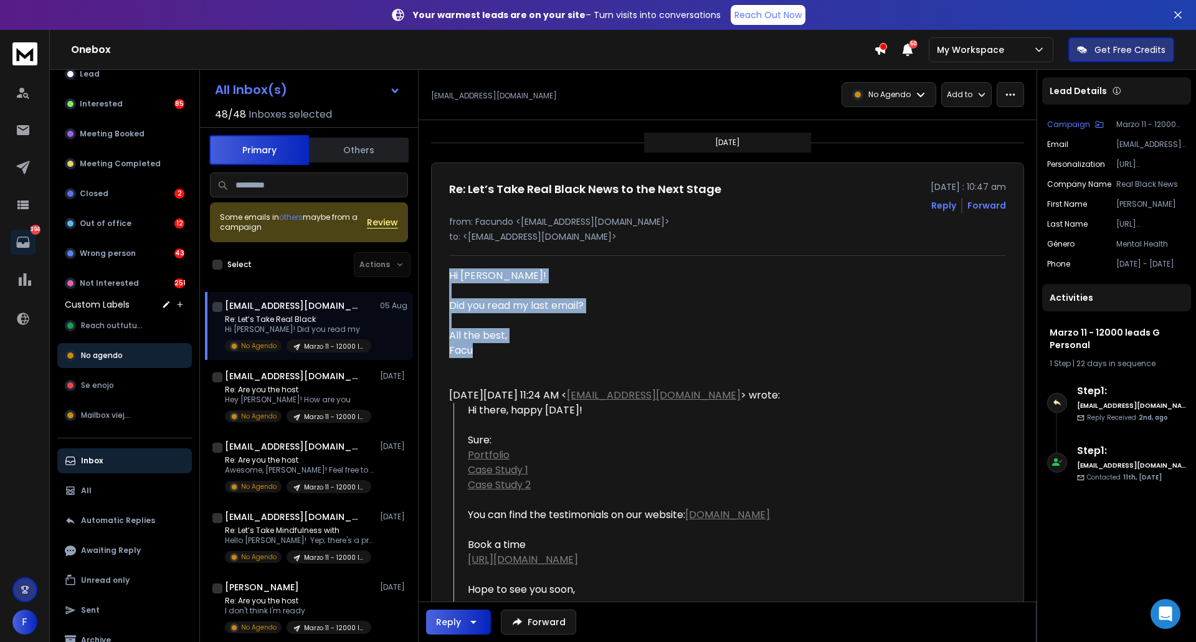
drag, startPoint x: 502, startPoint y: 350, endPoint x: 436, endPoint y: 267, distance: 105.5
click at [602, 336] on div "Hi Raqiyah! Did you read my last email? All the best, Facu" at bounding box center [631, 314] width 364 height 90
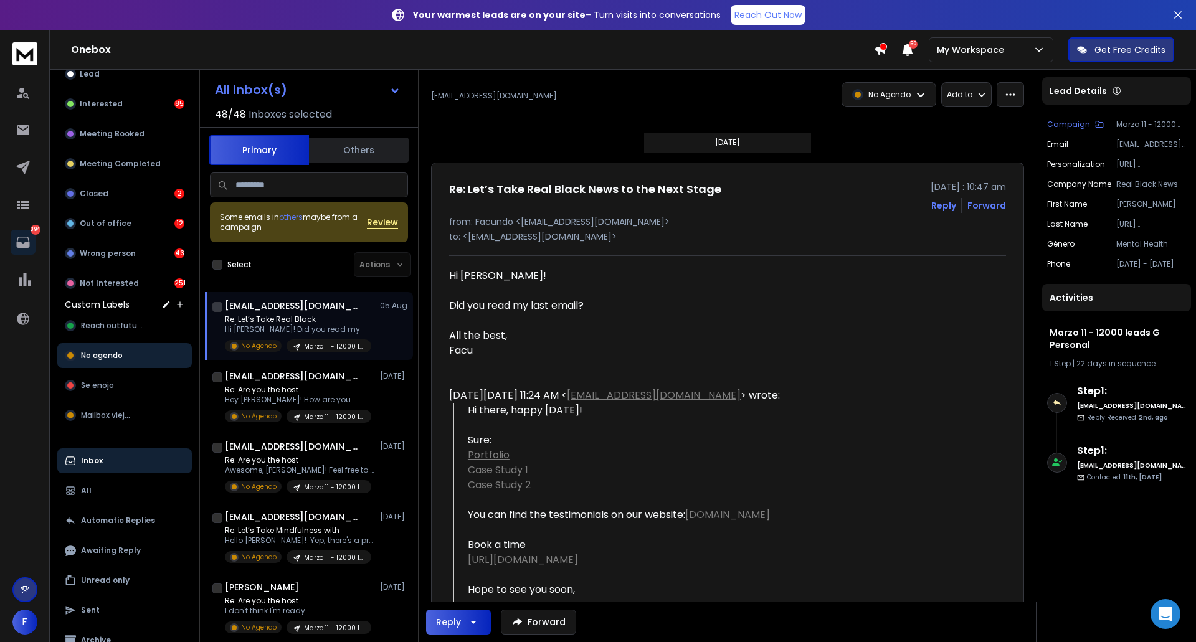
click at [105, 322] on span "Reach outfuture" at bounding box center [112, 326] width 63 height 10
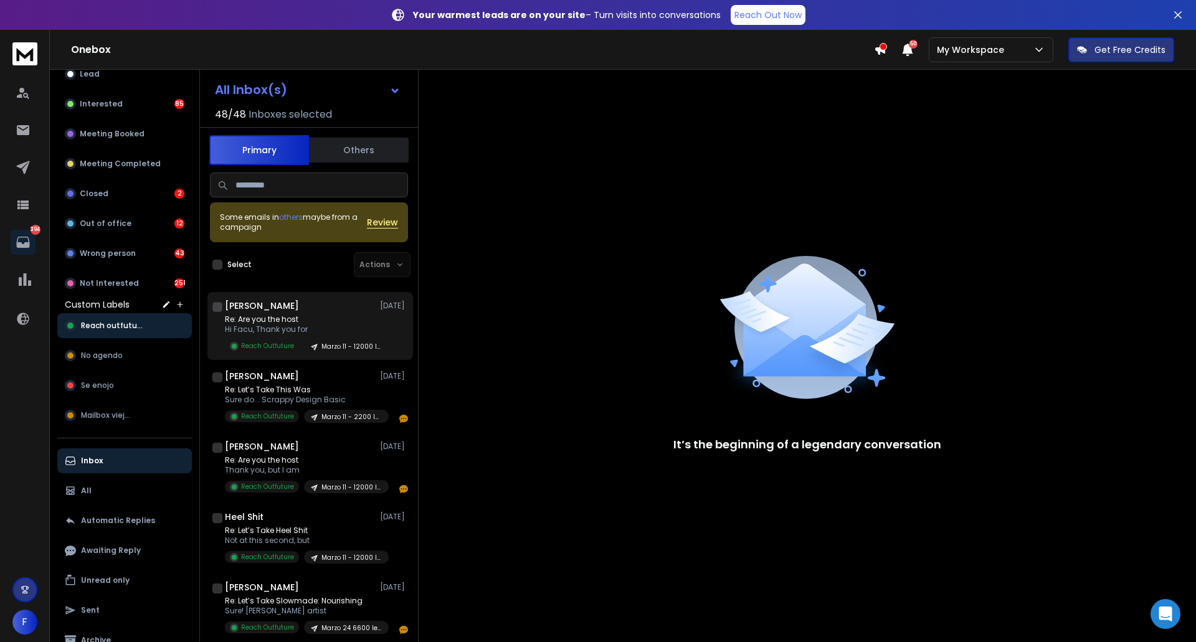
click at [275, 316] on p "Re: Are you the host" at bounding box center [300, 320] width 150 height 10
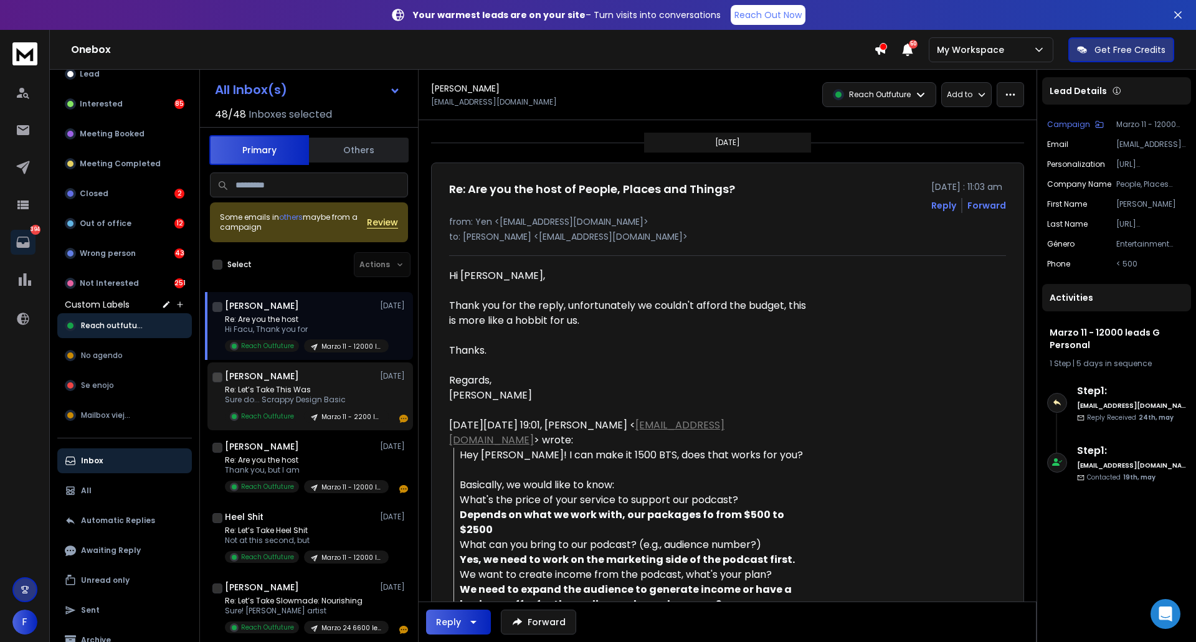
click at [290, 374] on div "Mike Doyle 16 May" at bounding box center [316, 376] width 183 height 12
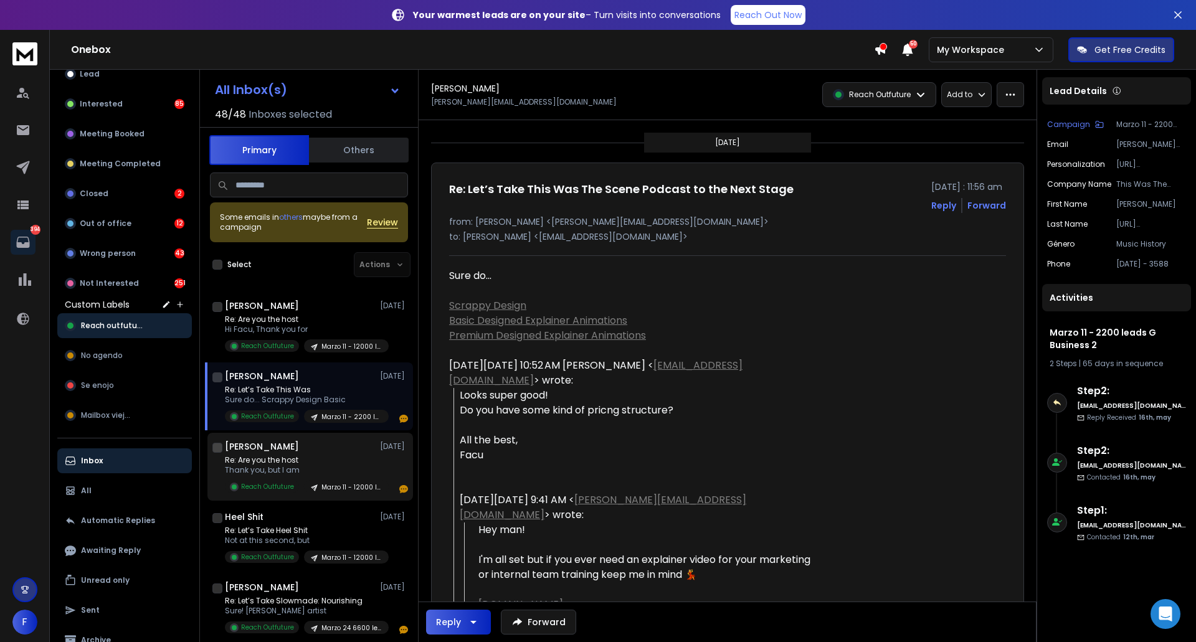
click at [260, 455] on div "Eleazar Matta 14 May Re: Are you the host Thank you, but I am Reach Outfuture M…" at bounding box center [310, 467] width 206 height 68
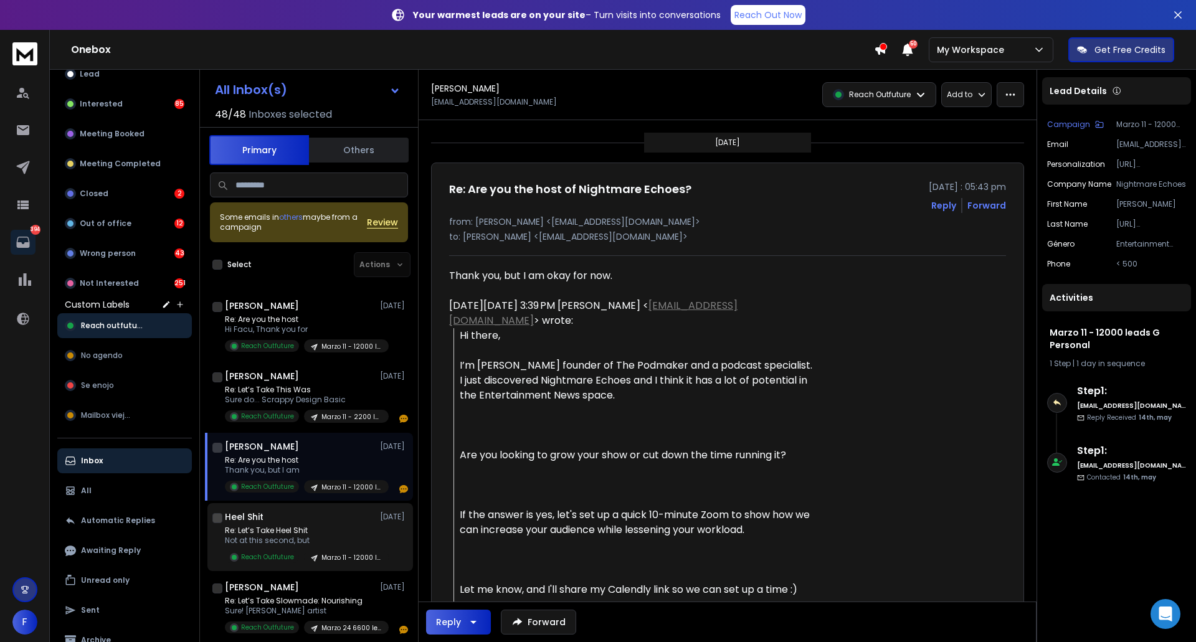
click at [311, 544] on div "Heel Shit 25 Apr Re: Let’s Take Heel Shit Not at this second, but Reach Outfutu…" at bounding box center [310, 537] width 206 height 68
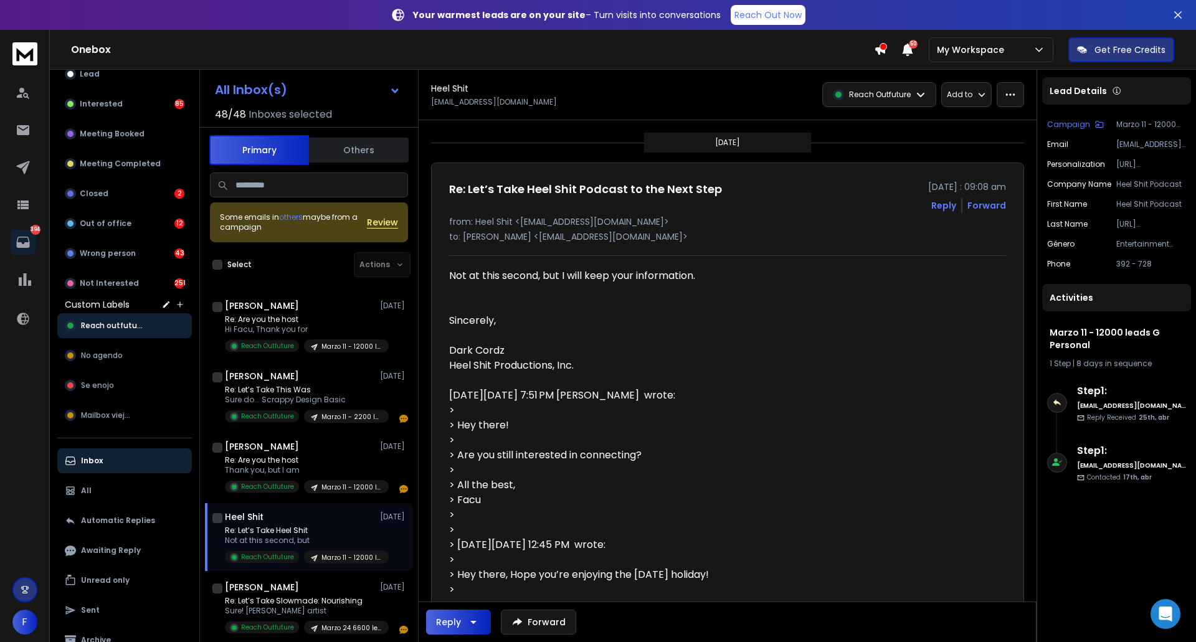
scroll to position [62, 0]
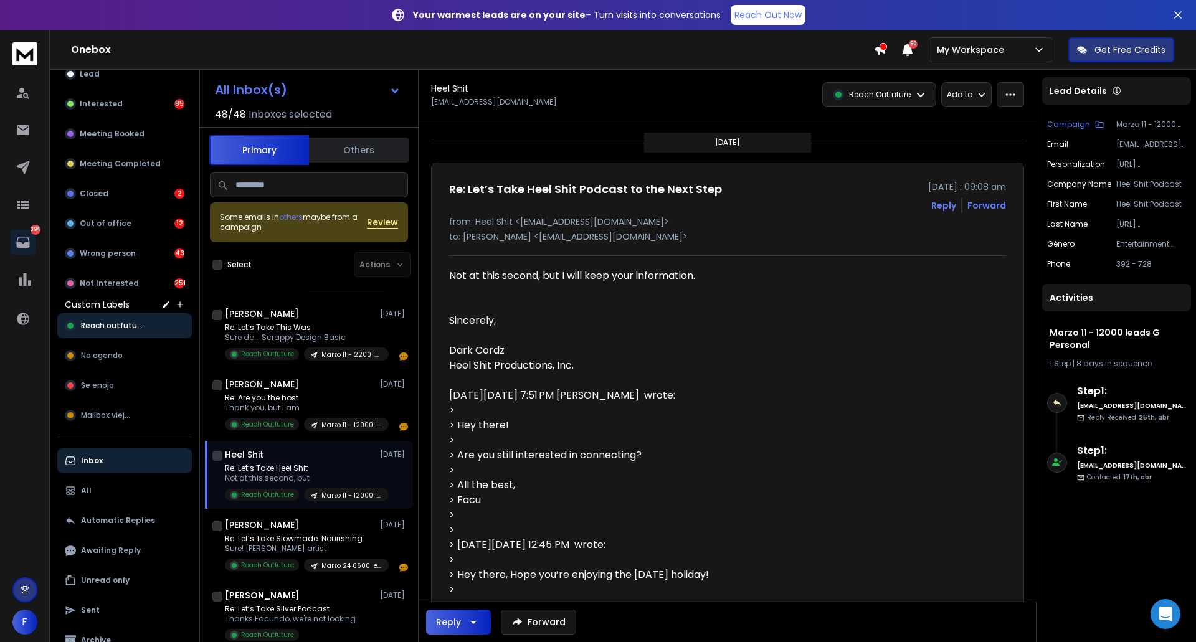
click at [290, 544] on p "Re: Let’s Take Slowmade: Nourishing" at bounding box center [300, 539] width 150 height 10
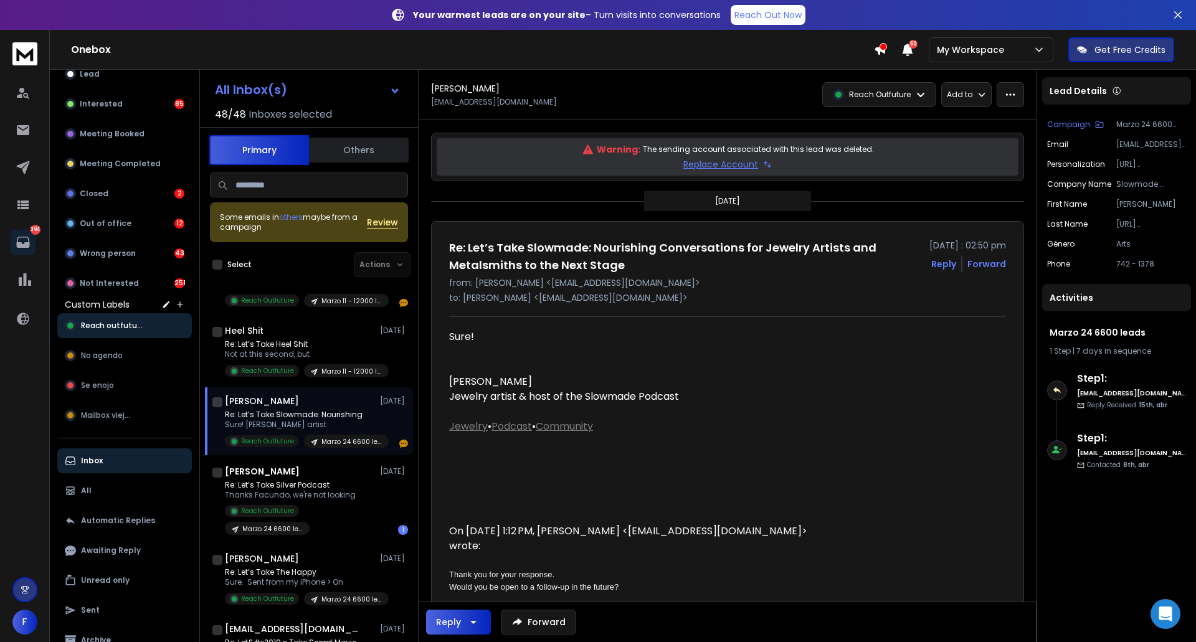
scroll to position [187, 0]
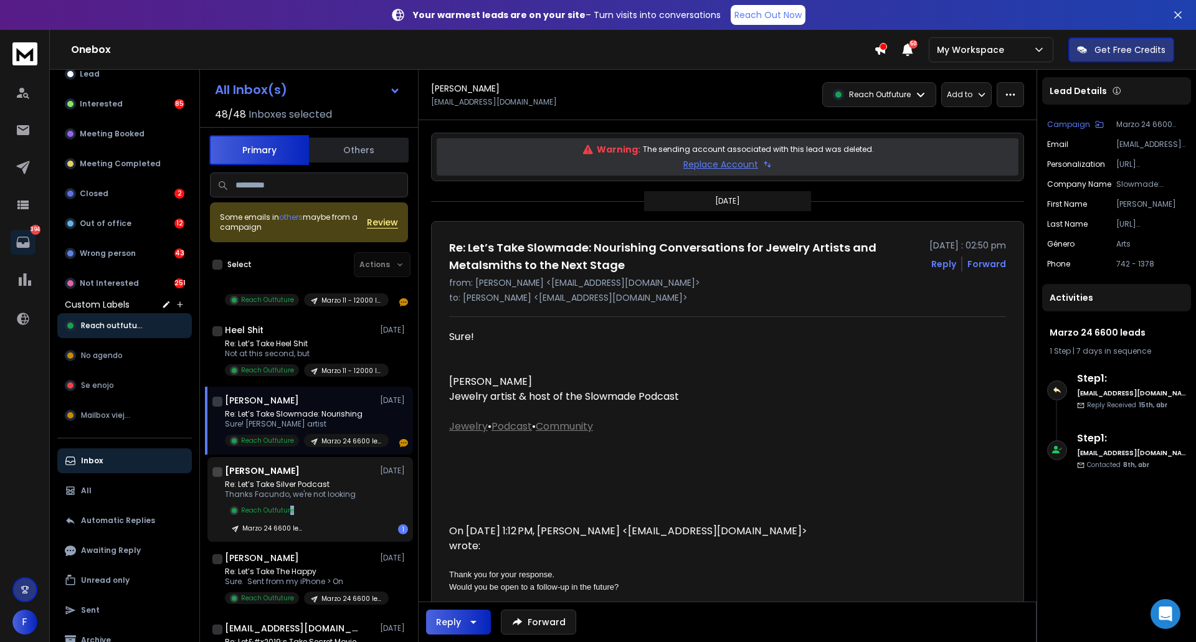
click at [286, 516] on div "Reach Outfuture" at bounding box center [262, 511] width 74 height 12
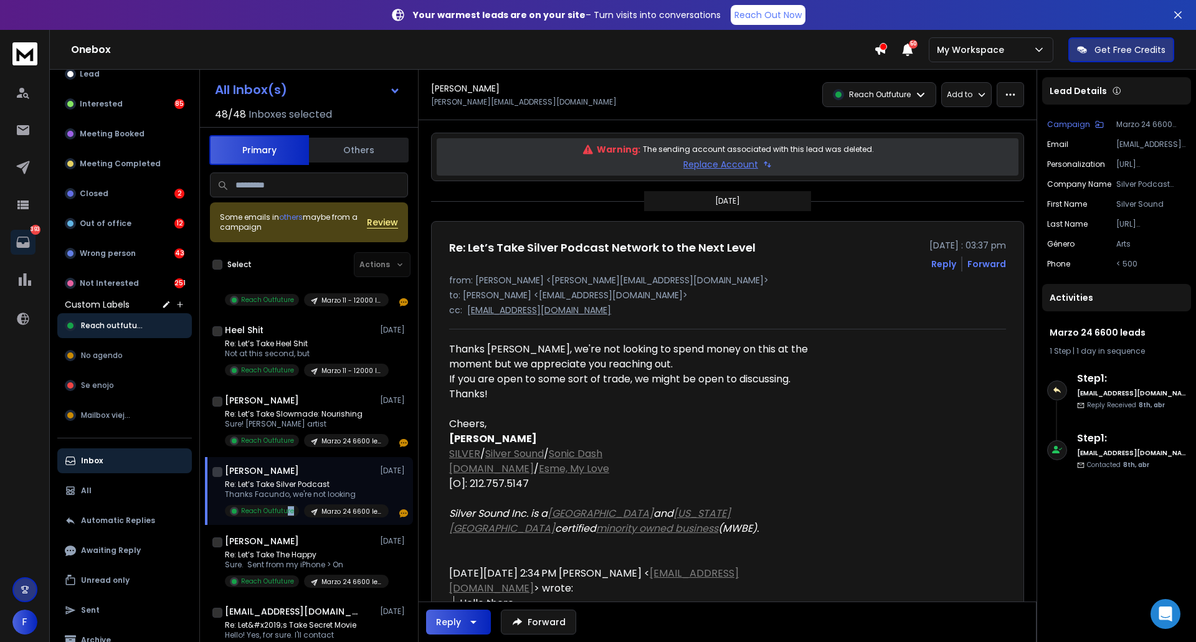
click at [445, 619] on div "Reply" at bounding box center [448, 622] width 25 height 12
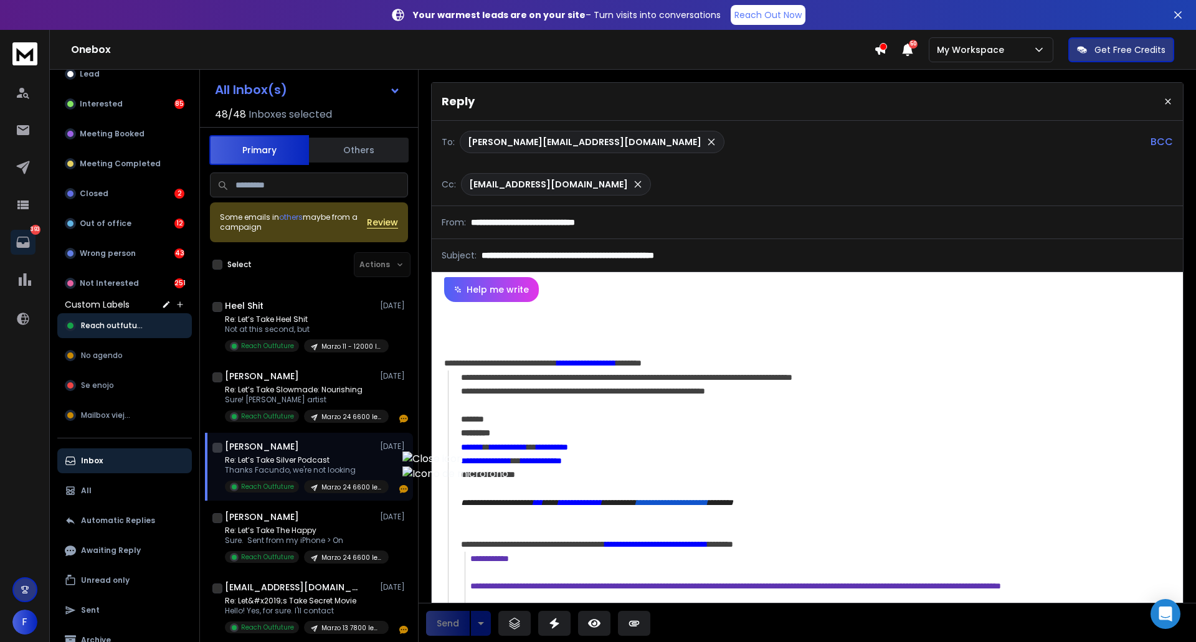
scroll to position [249, 0]
